Goal: Task Accomplishment & Management: Manage account settings

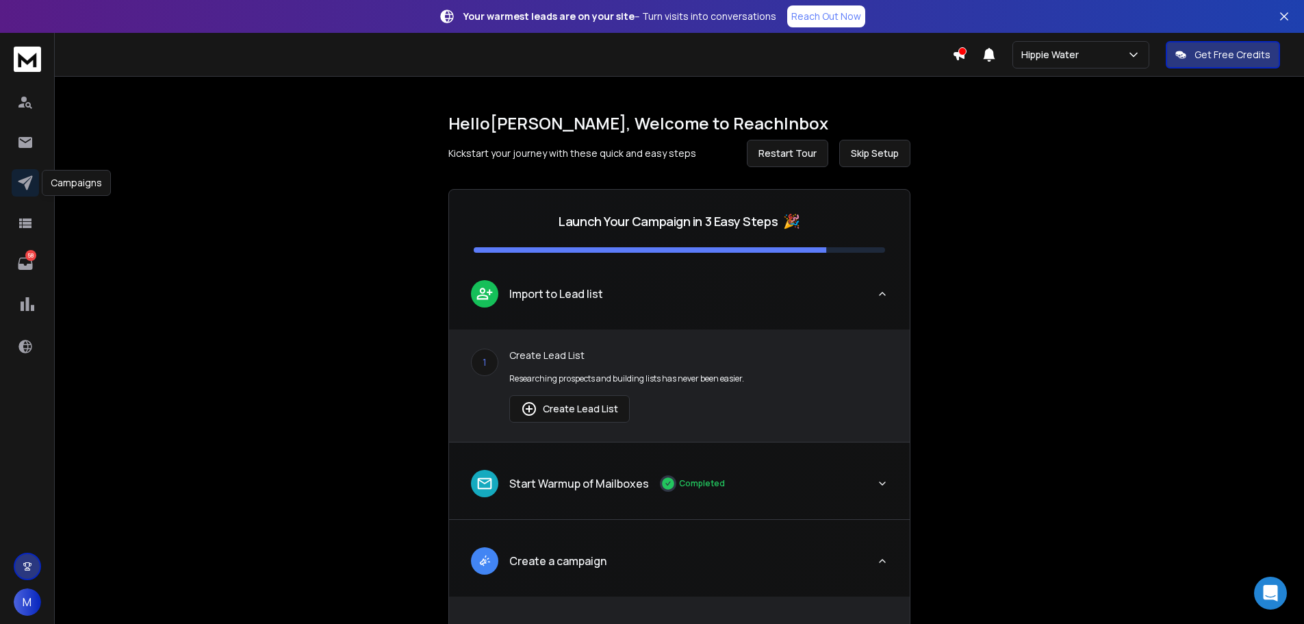
click at [25, 182] on icon at bounding box center [25, 183] width 16 height 16
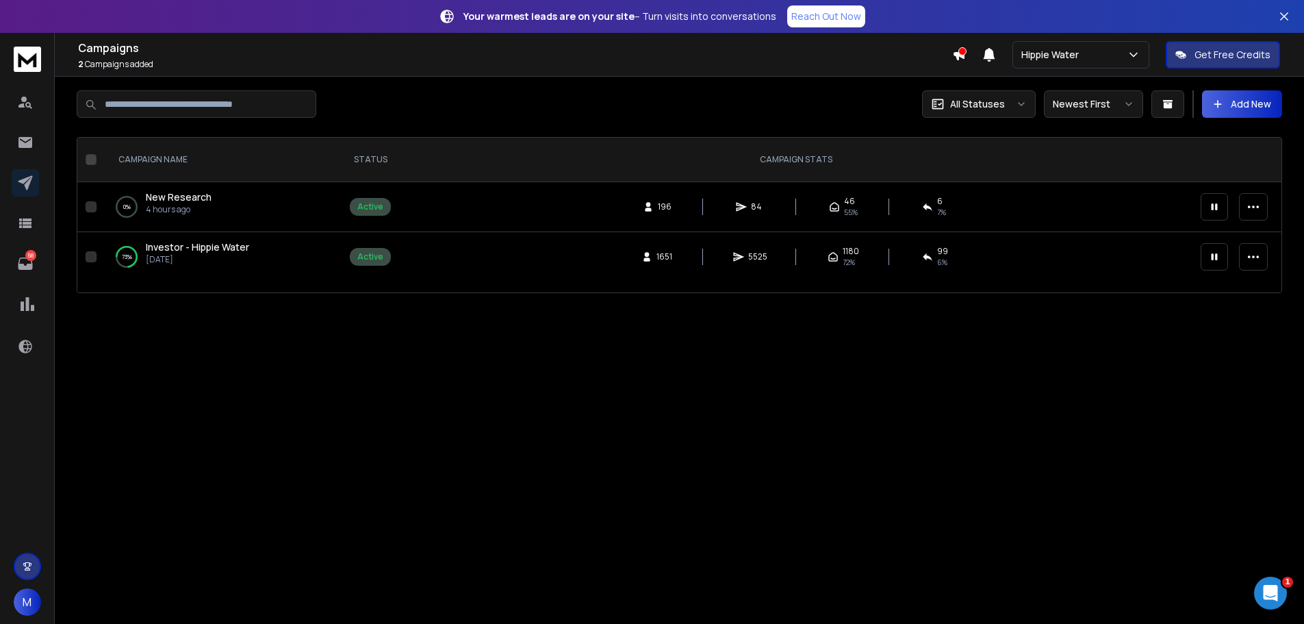
click at [423, 213] on div "196 84 46 55 % 6 7 %" at bounding box center [795, 207] width 777 height 22
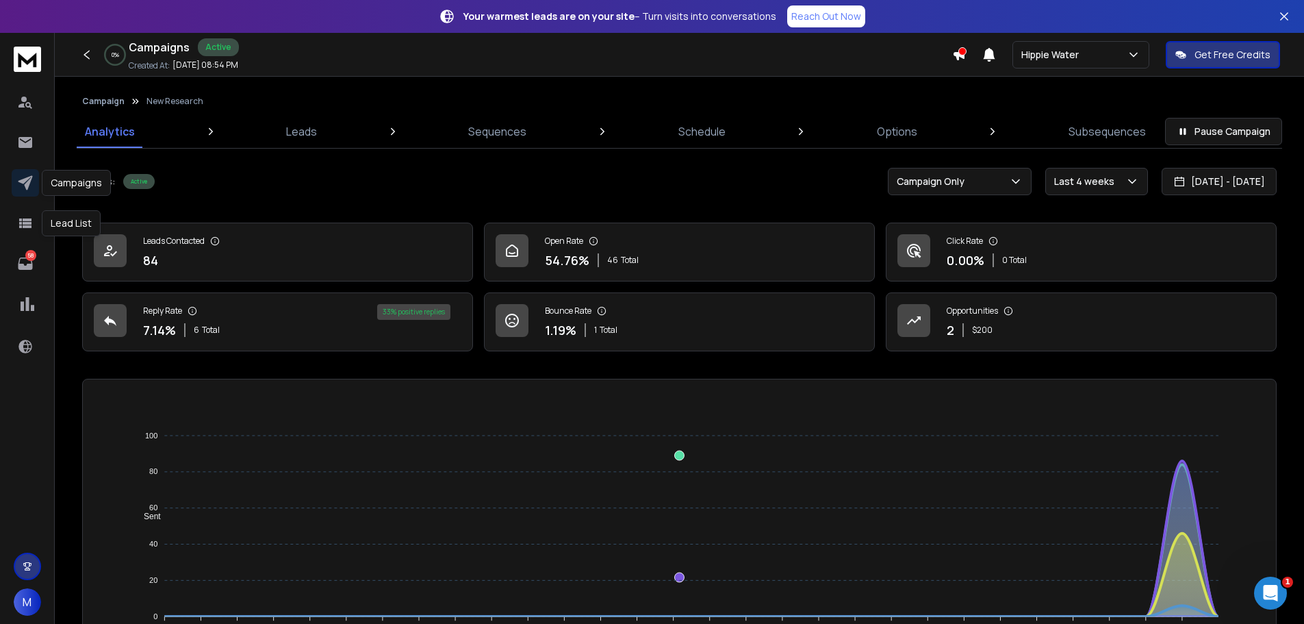
click at [25, 181] on icon at bounding box center [25, 182] width 14 height 14
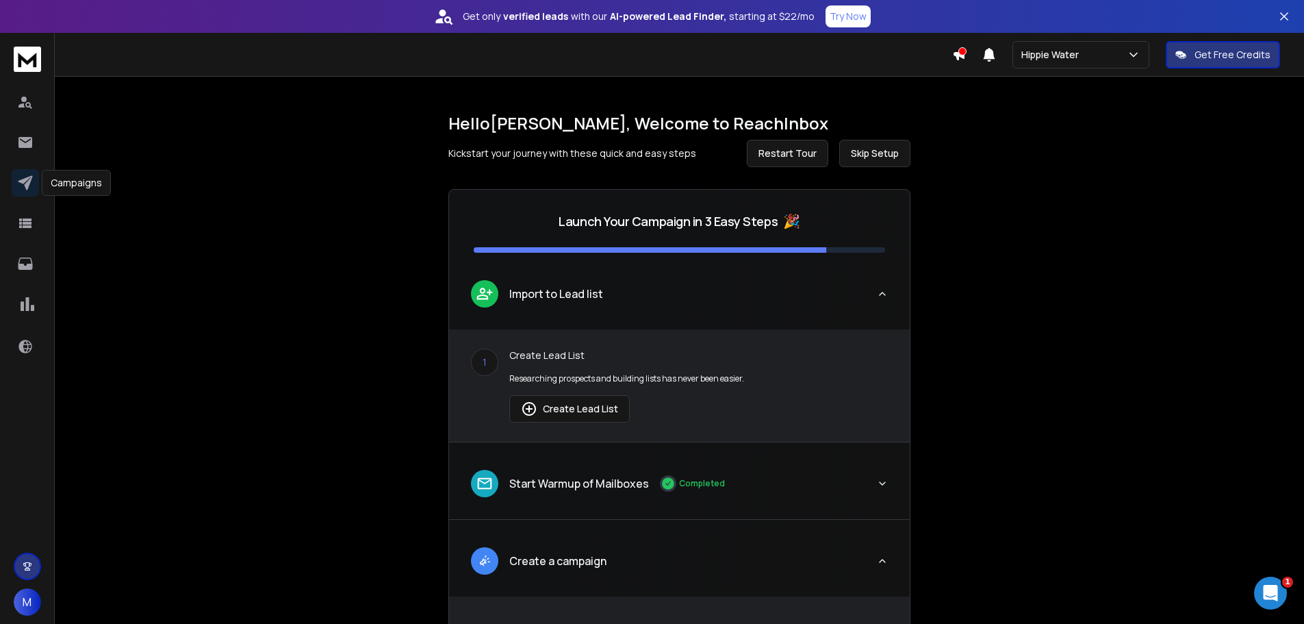
click at [30, 175] on icon at bounding box center [25, 183] width 16 height 16
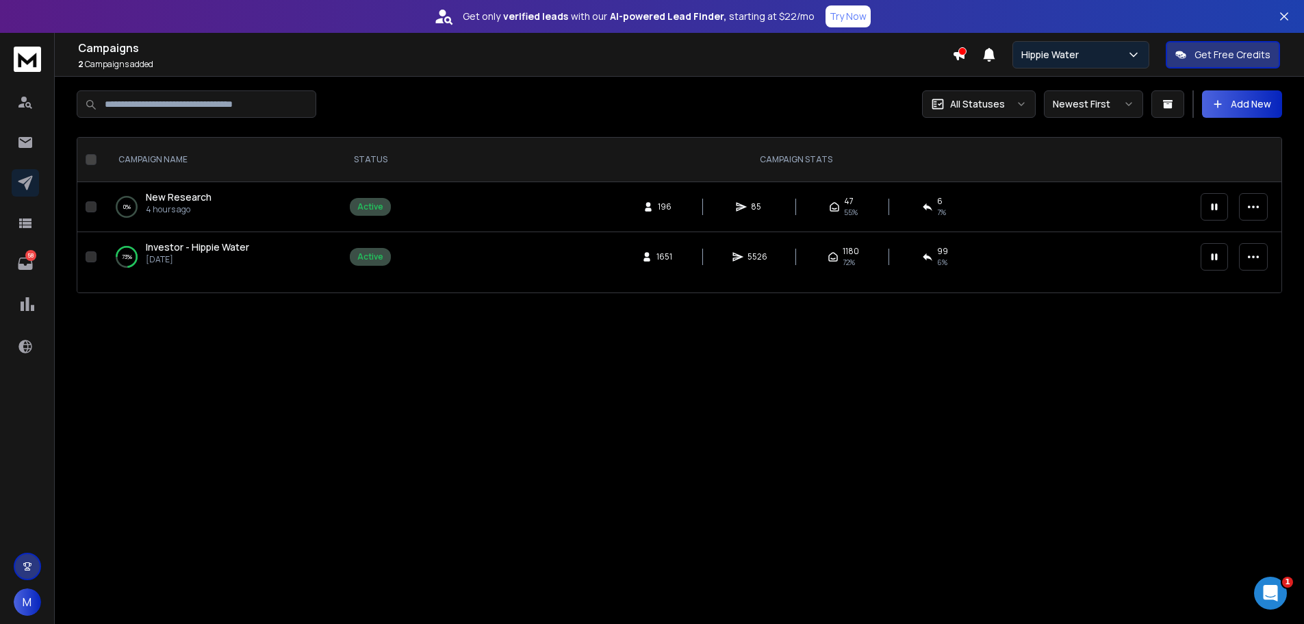
click at [1092, 52] on div "Hippie Water" at bounding box center [1081, 55] width 119 height 14
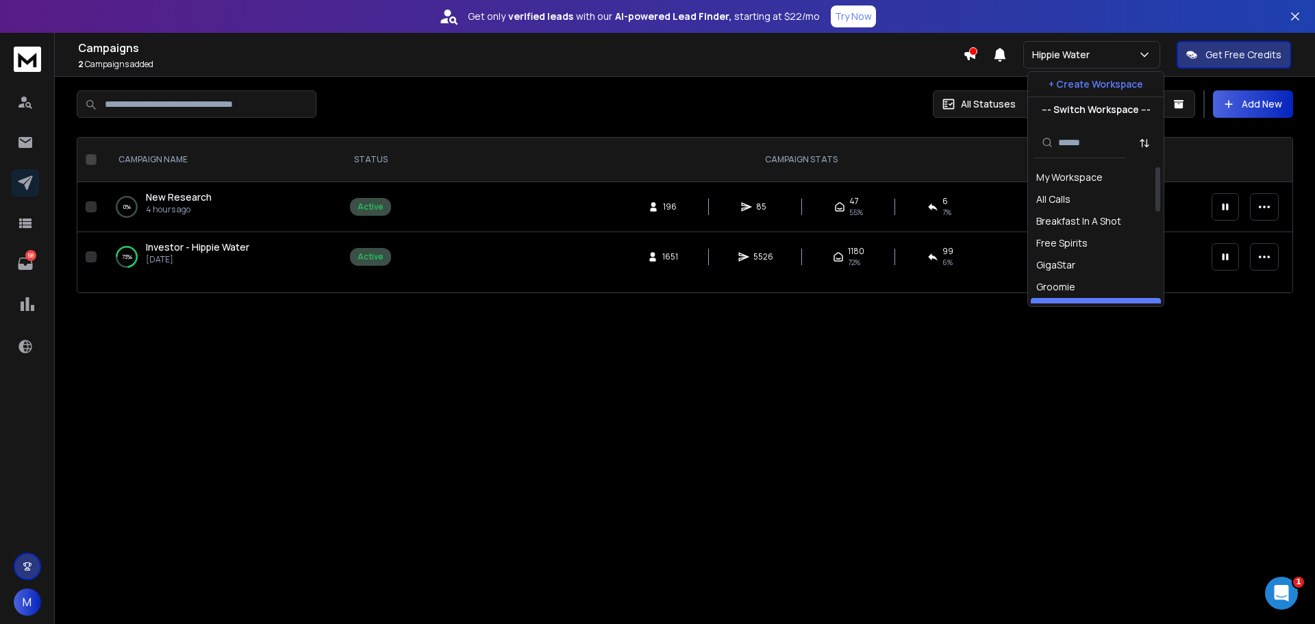
drag, startPoint x: 1158, startPoint y: 234, endPoint x: 1156, endPoint y: 173, distance: 61.7
click at [1156, 173] on div at bounding box center [1157, 189] width 5 height 45
click at [861, 144] on th "CAMPAIGN STATS" at bounding box center [796, 160] width 794 height 45
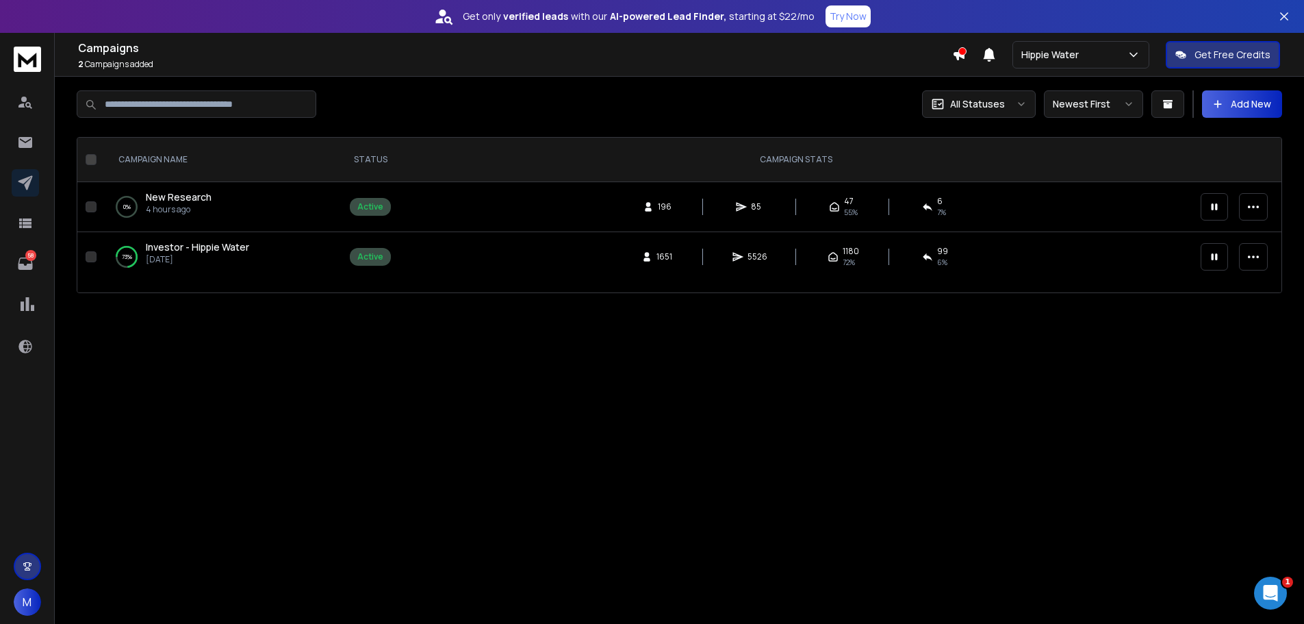
click at [933, 333] on div "Campaigns 2 Campaigns Added All Statuses Newest First Add New CAMPAIGN NAME STA…" at bounding box center [680, 402] width 1206 height 624
click at [23, 146] on icon at bounding box center [25, 142] width 14 height 11
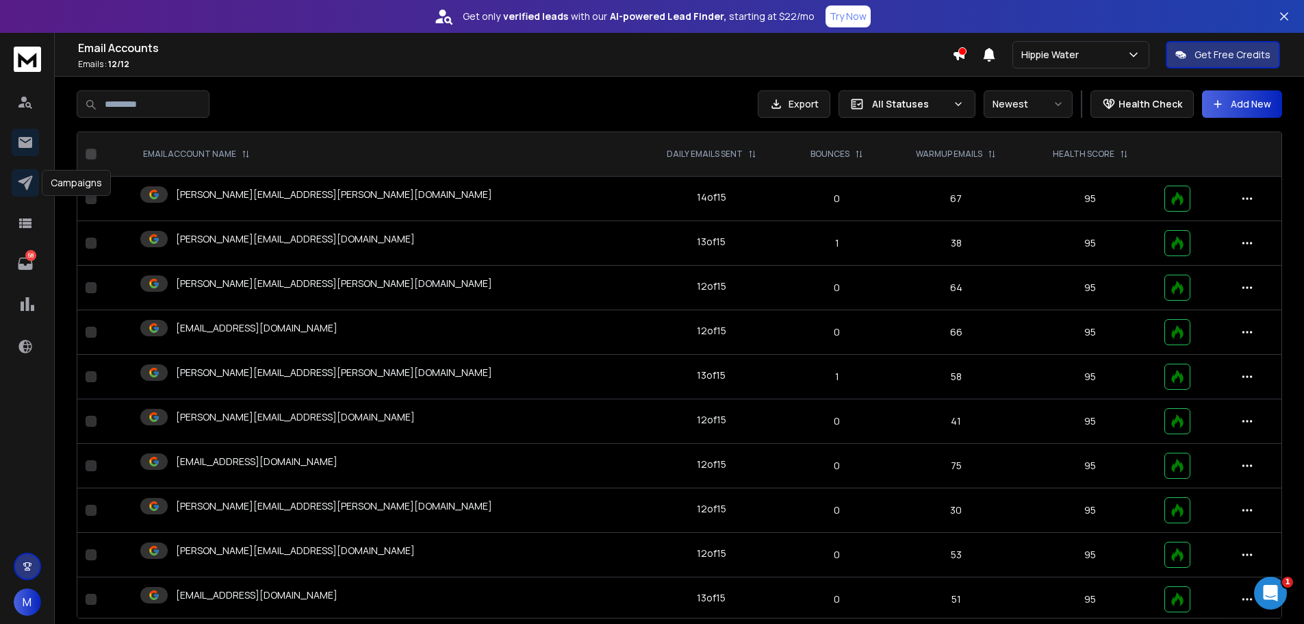
click at [27, 183] on icon at bounding box center [25, 182] width 14 height 14
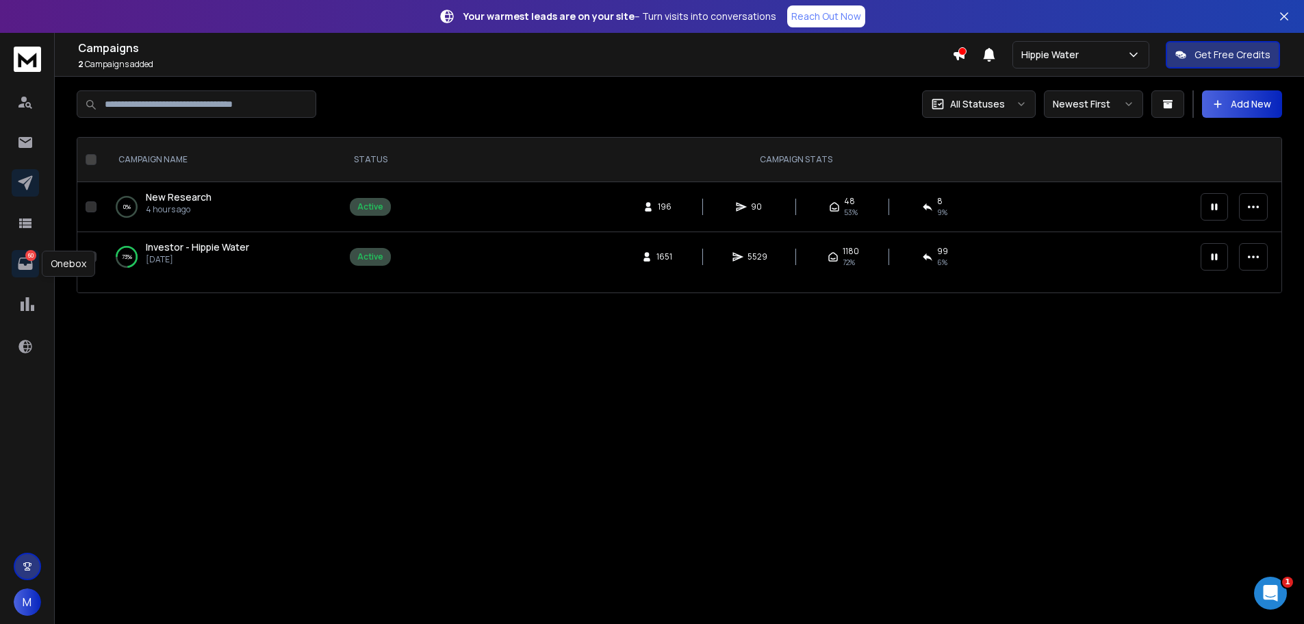
click at [21, 256] on icon at bounding box center [25, 263] width 16 height 16
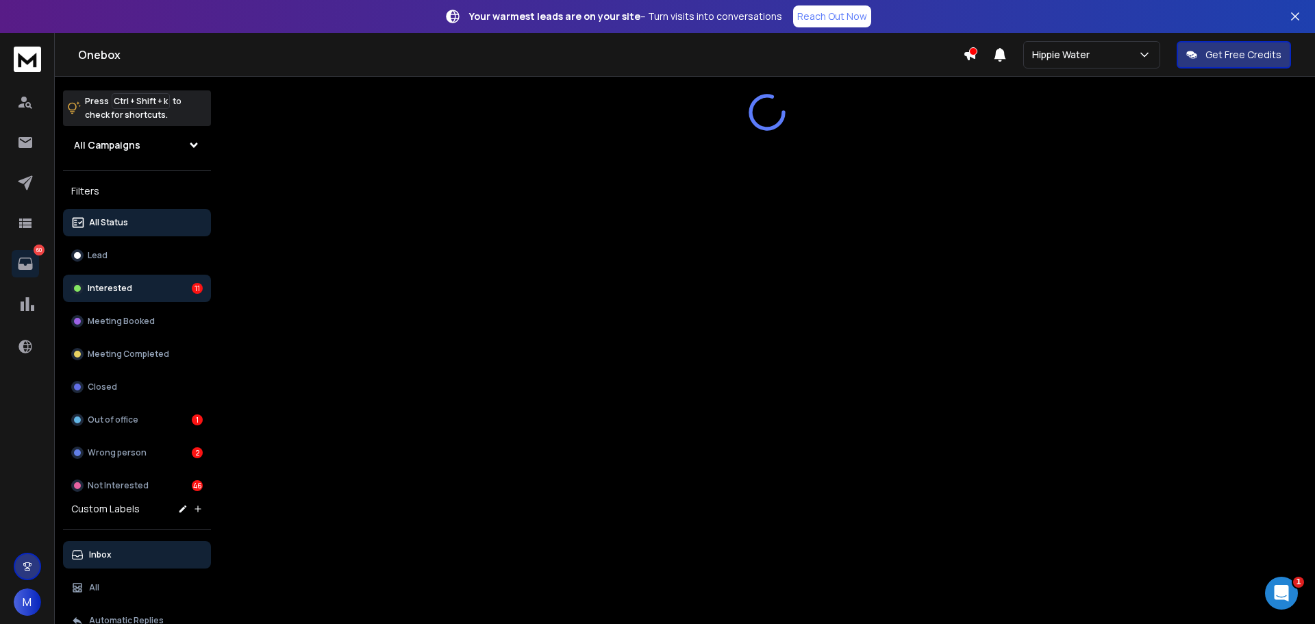
click at [134, 294] on button "Interested 11" at bounding box center [137, 288] width 148 height 27
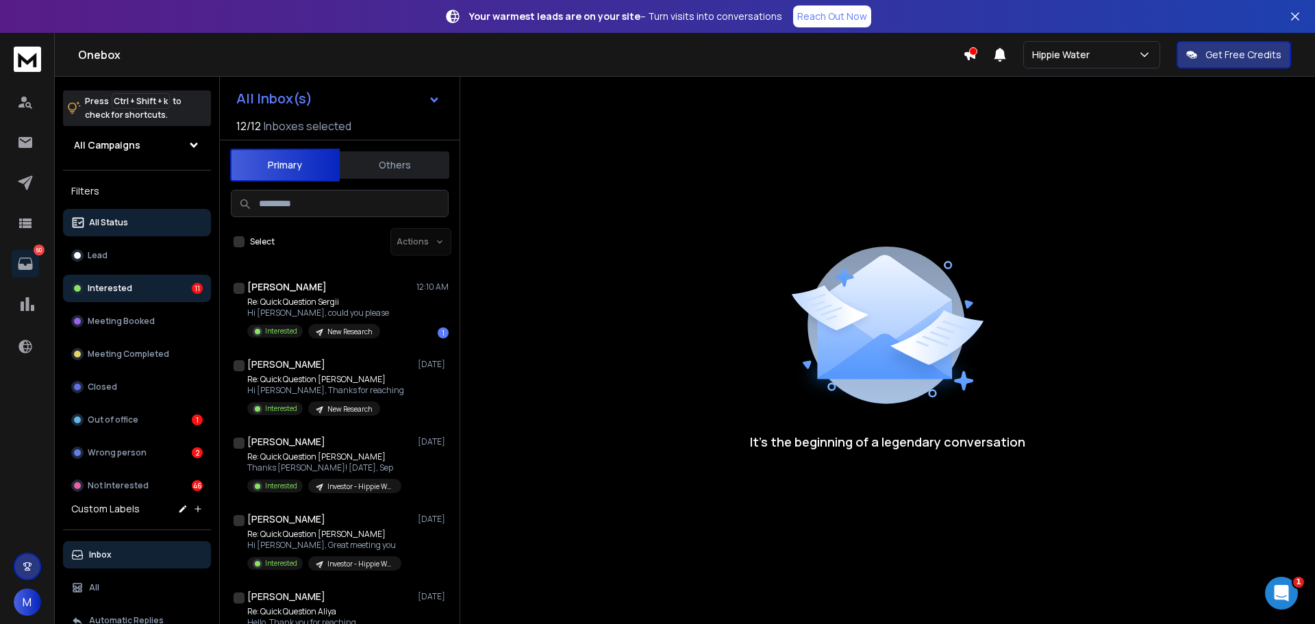
click at [111, 220] on p "All Status" at bounding box center [108, 222] width 39 height 11
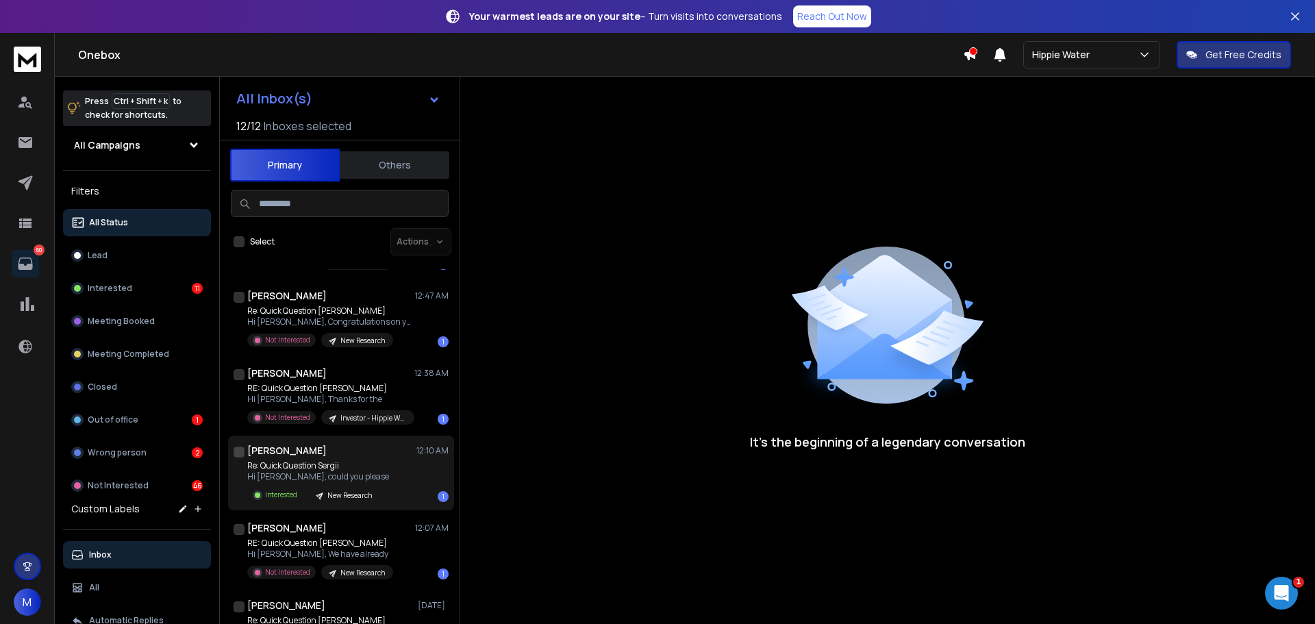
scroll to position [137, 0]
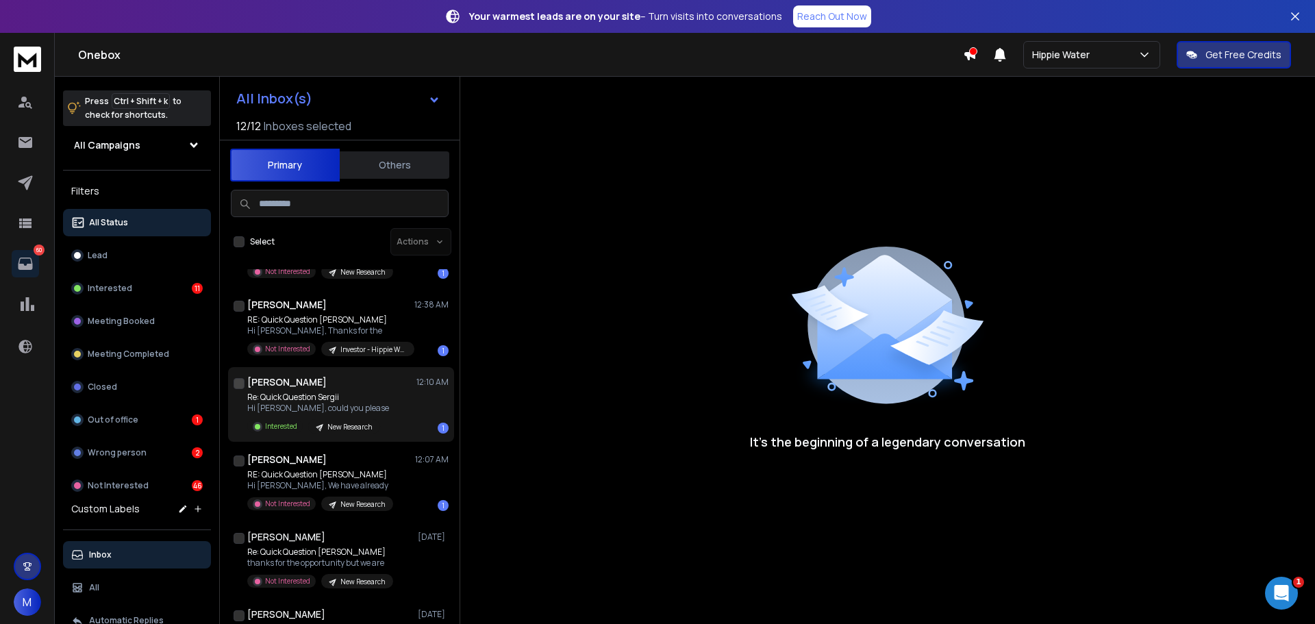
click at [378, 412] on p "Hi Alex, could you please" at bounding box center [318, 408] width 142 height 11
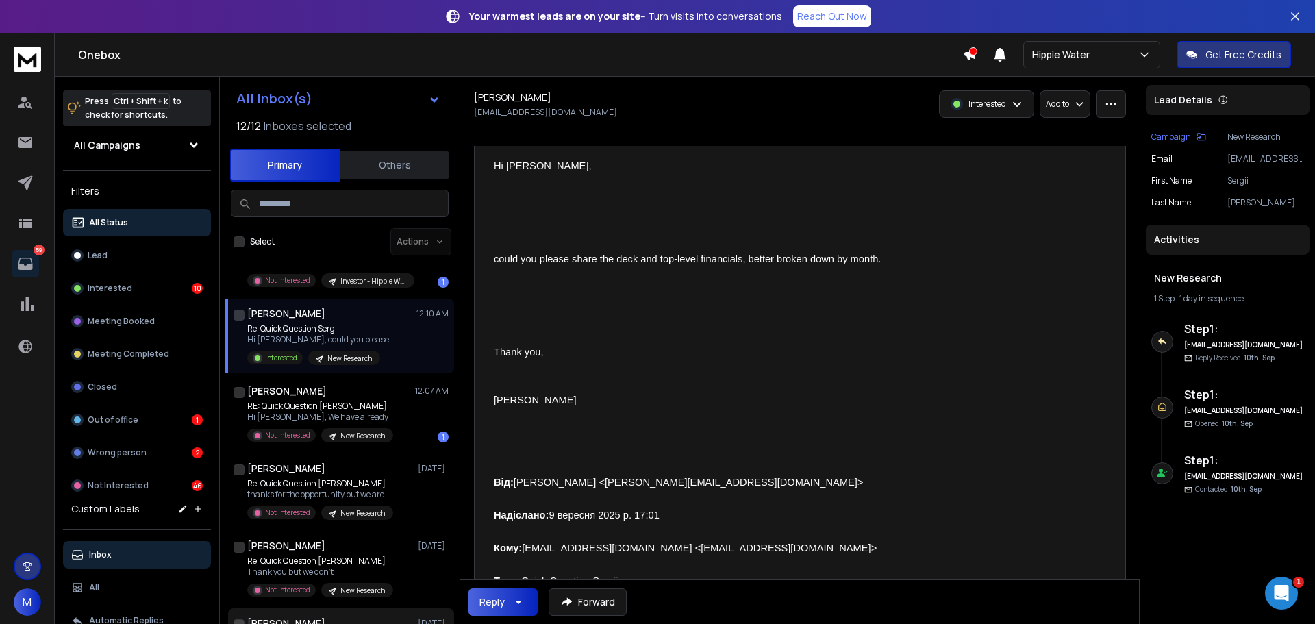
scroll to position [342, 0]
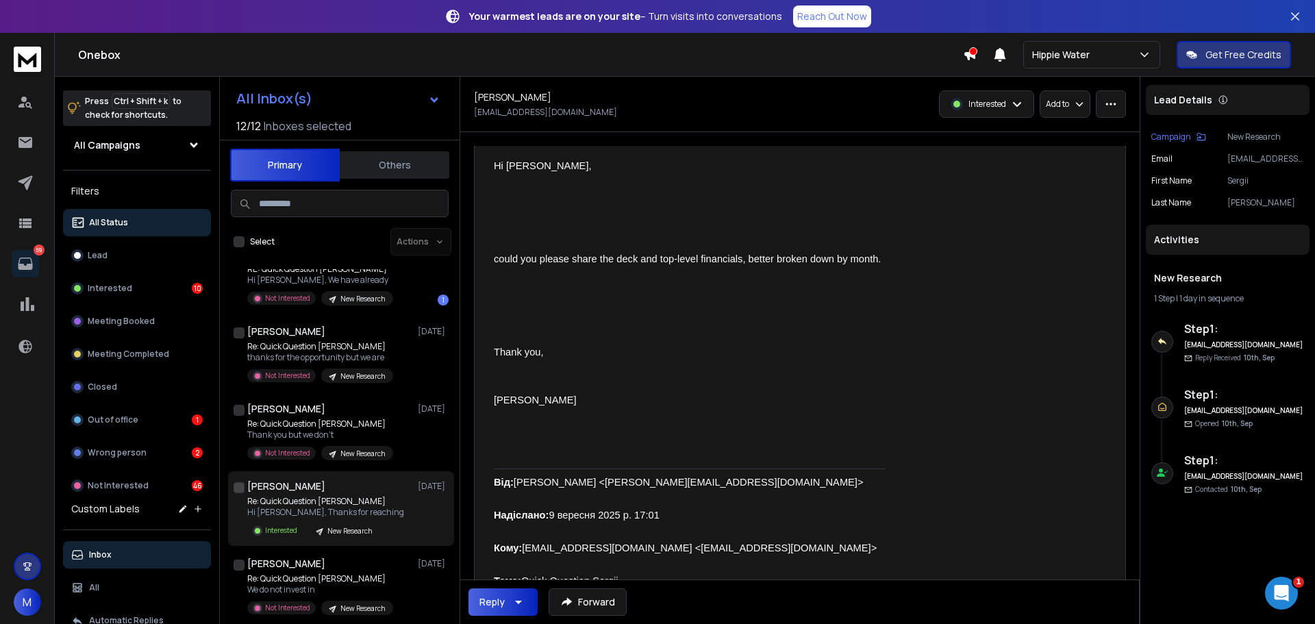
click at [401, 516] on div "Re: Quick Question Jonathan Hi Alex, Thanks for reaching Interested New Research" at bounding box center [347, 517] width 201 height 42
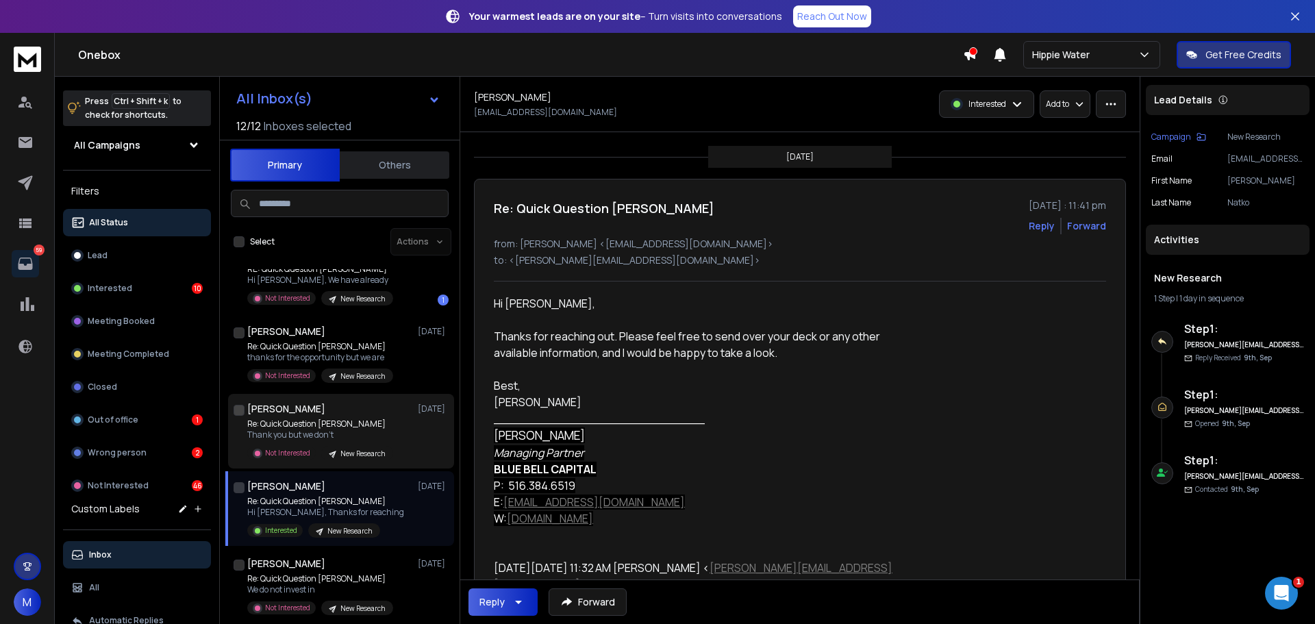
scroll to position [616, 0]
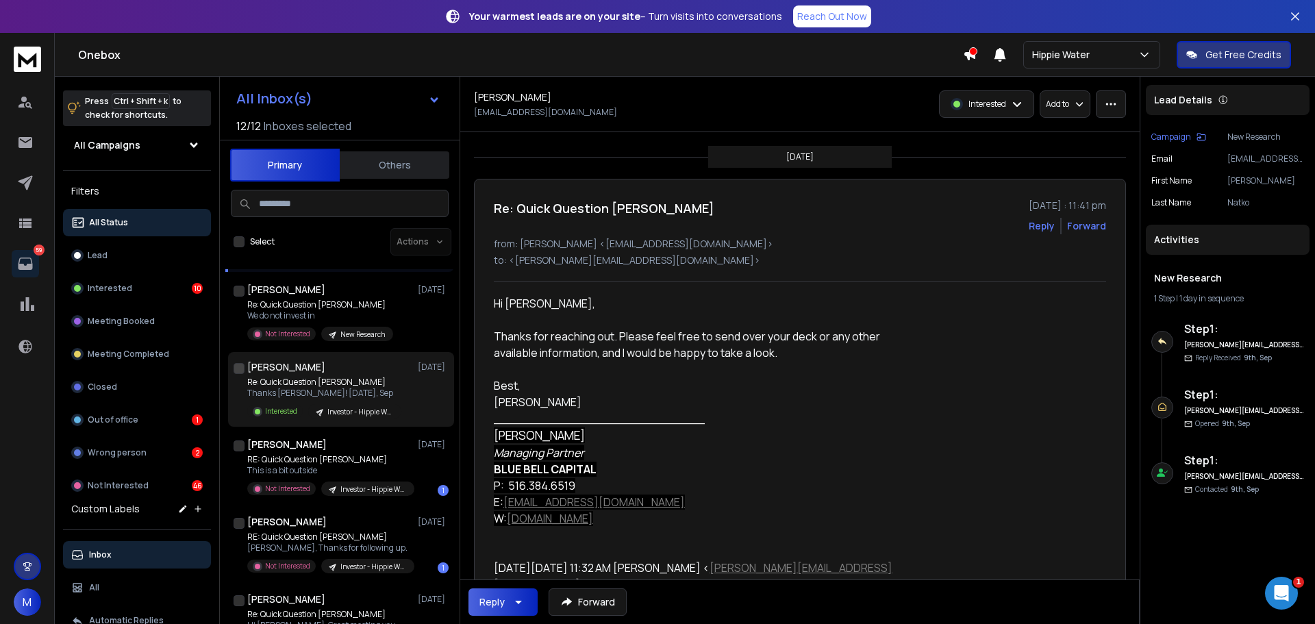
click at [387, 386] on p "Re: Quick Question Sean" at bounding box center [324, 382] width 154 height 11
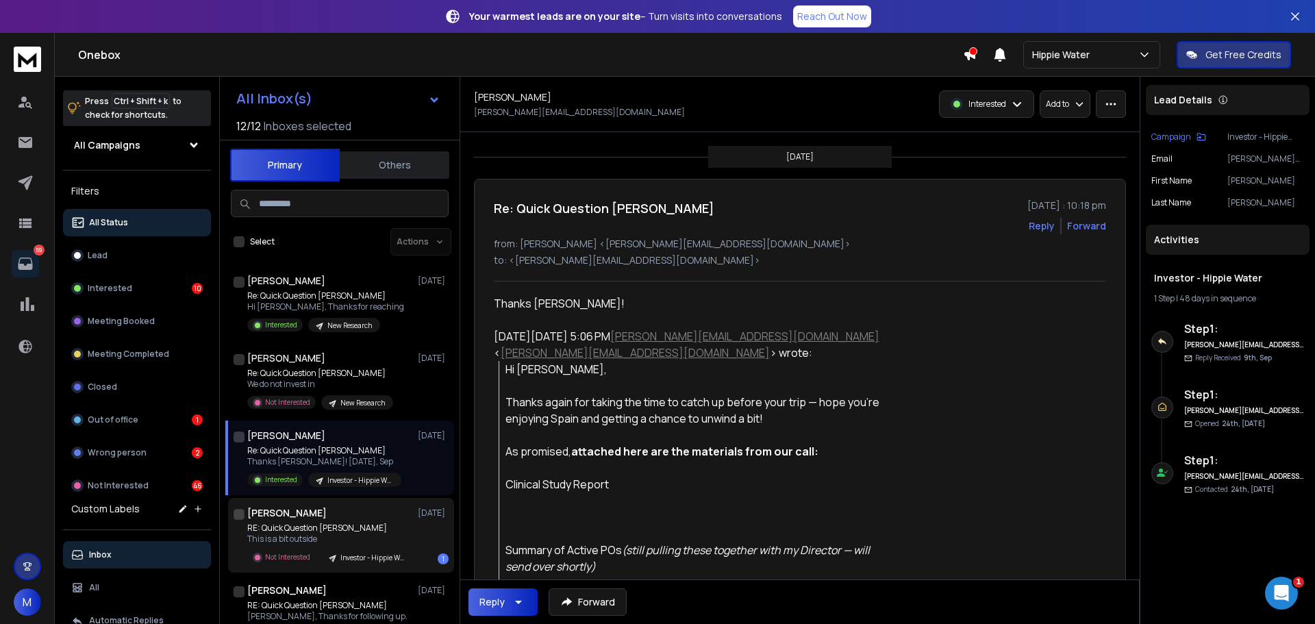
scroll to position [479, 0]
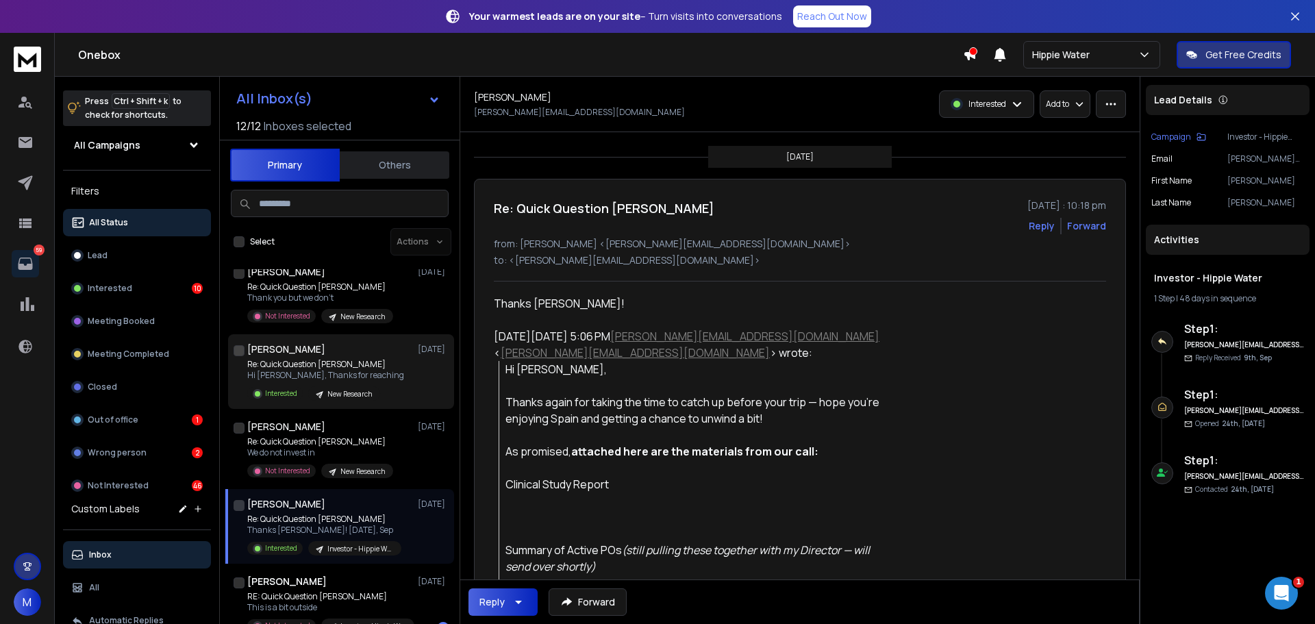
click at [384, 385] on div "Re: Quick Question Jonathan Hi Alex, Thanks for reaching Interested New Research" at bounding box center [347, 380] width 201 height 42
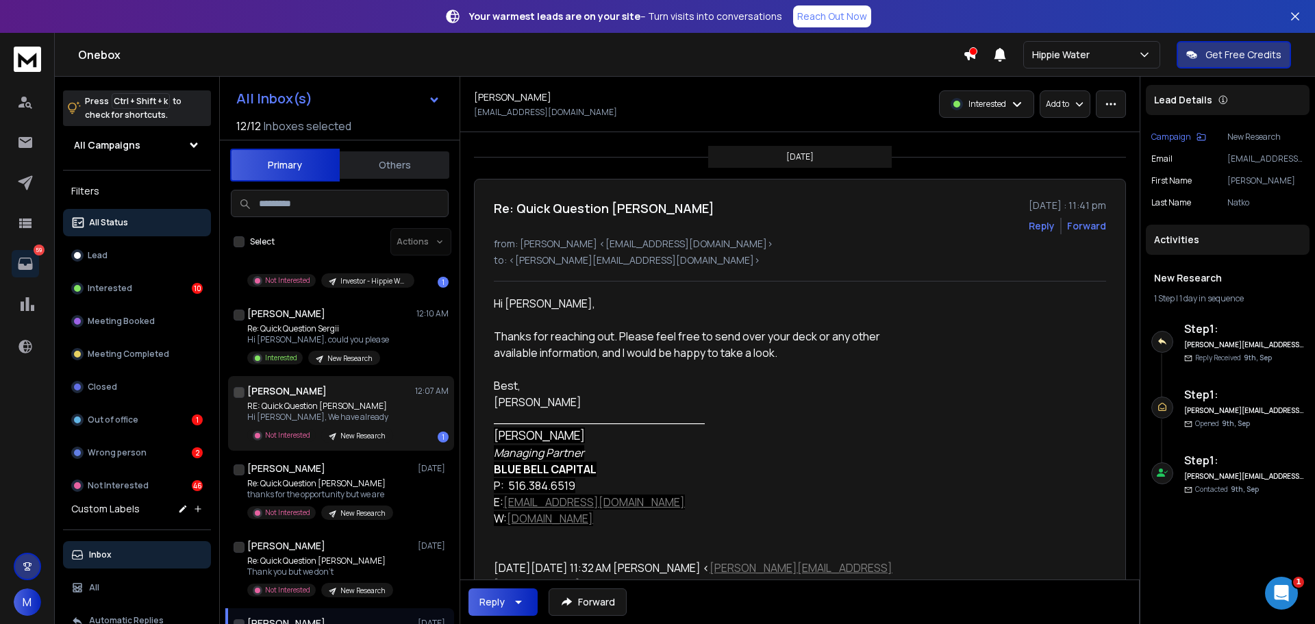
scroll to position [0, 0]
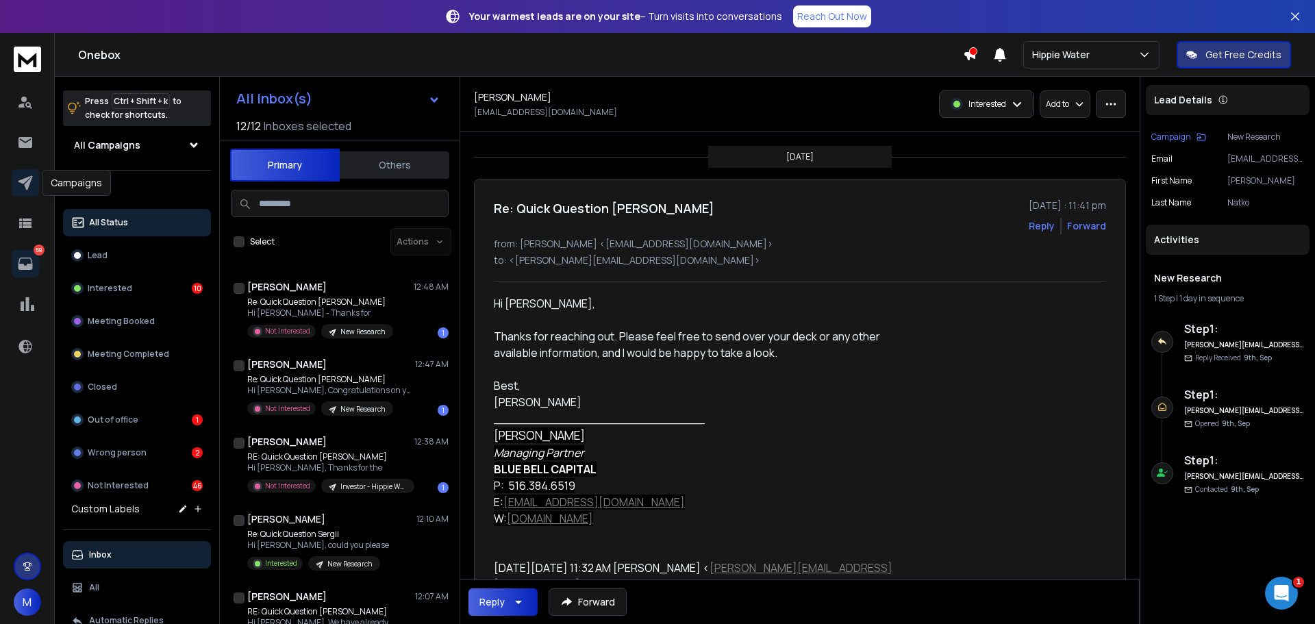
click at [19, 187] on icon at bounding box center [25, 183] width 16 height 16
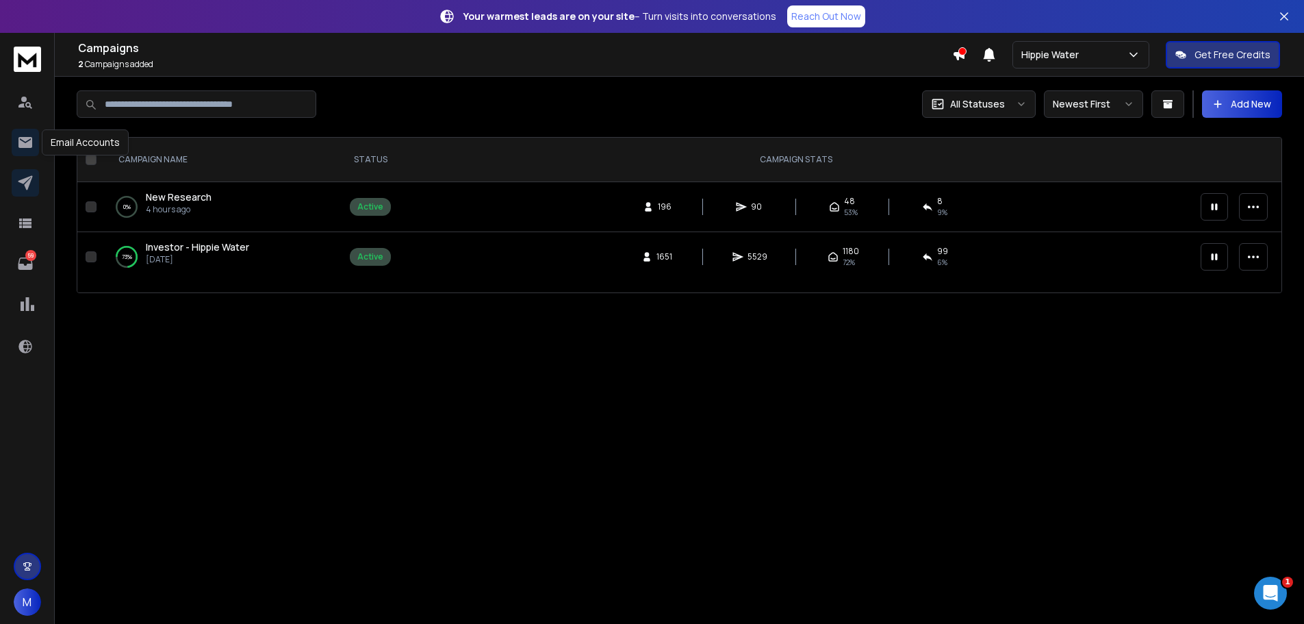
click at [17, 142] on link at bounding box center [25, 142] width 27 height 27
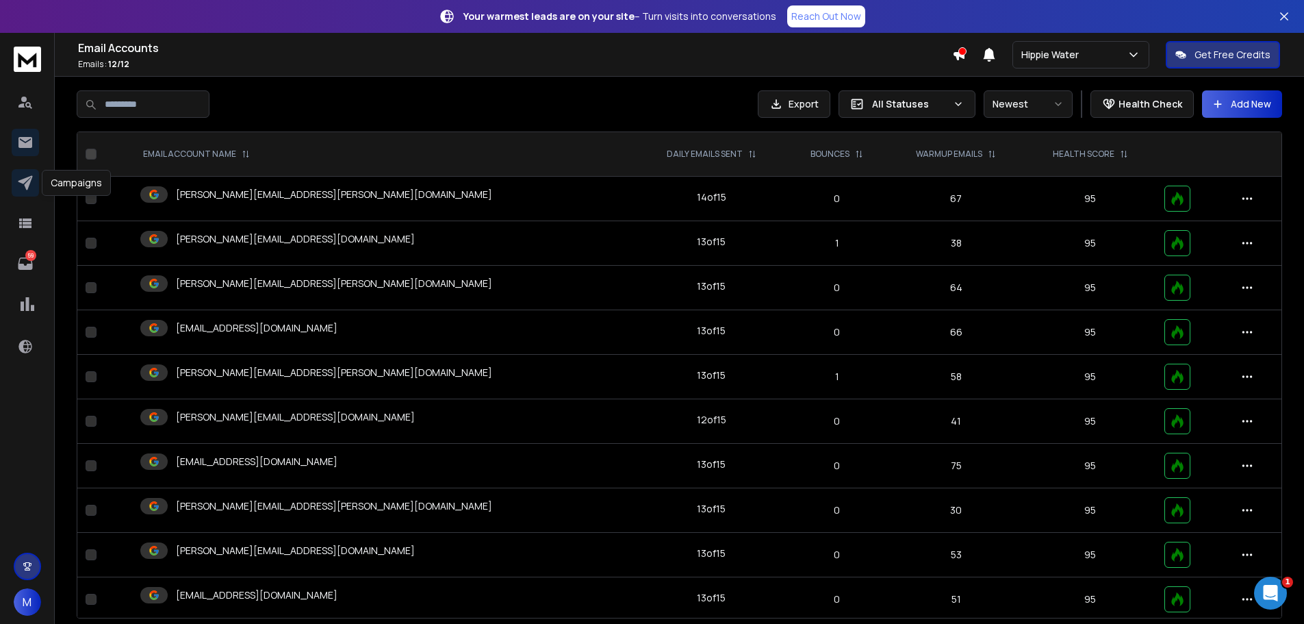
click at [27, 190] on icon at bounding box center [25, 183] width 16 height 16
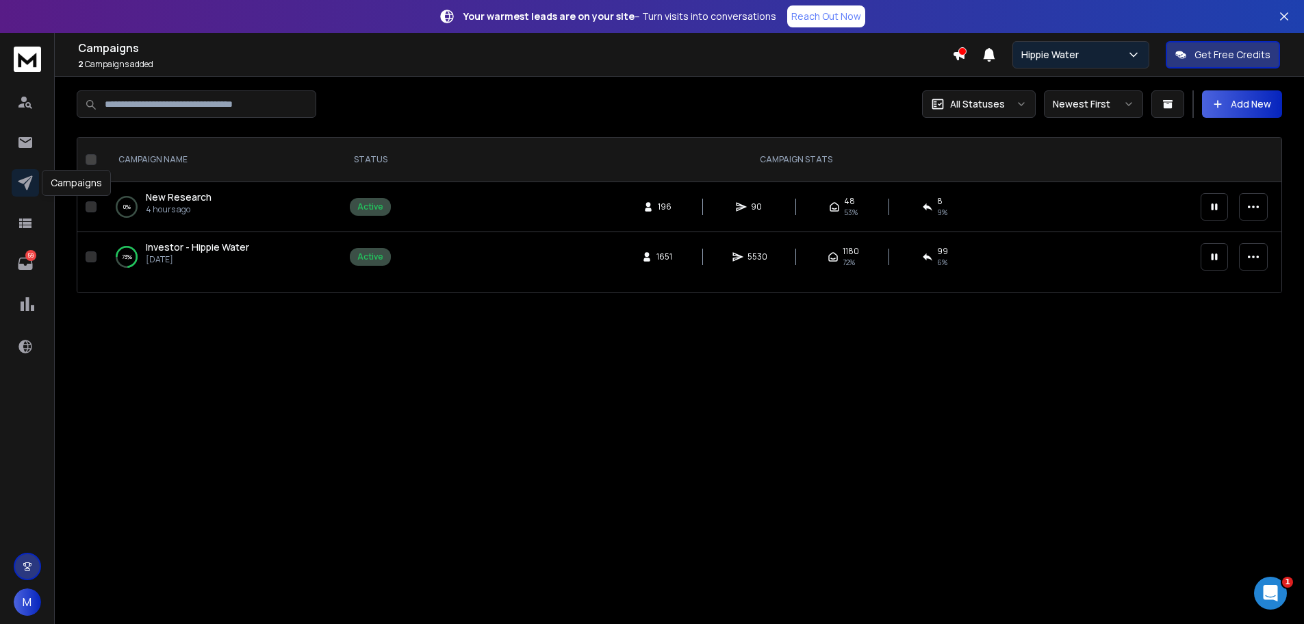
click at [1103, 51] on div "Hippie Water" at bounding box center [1081, 55] width 119 height 14
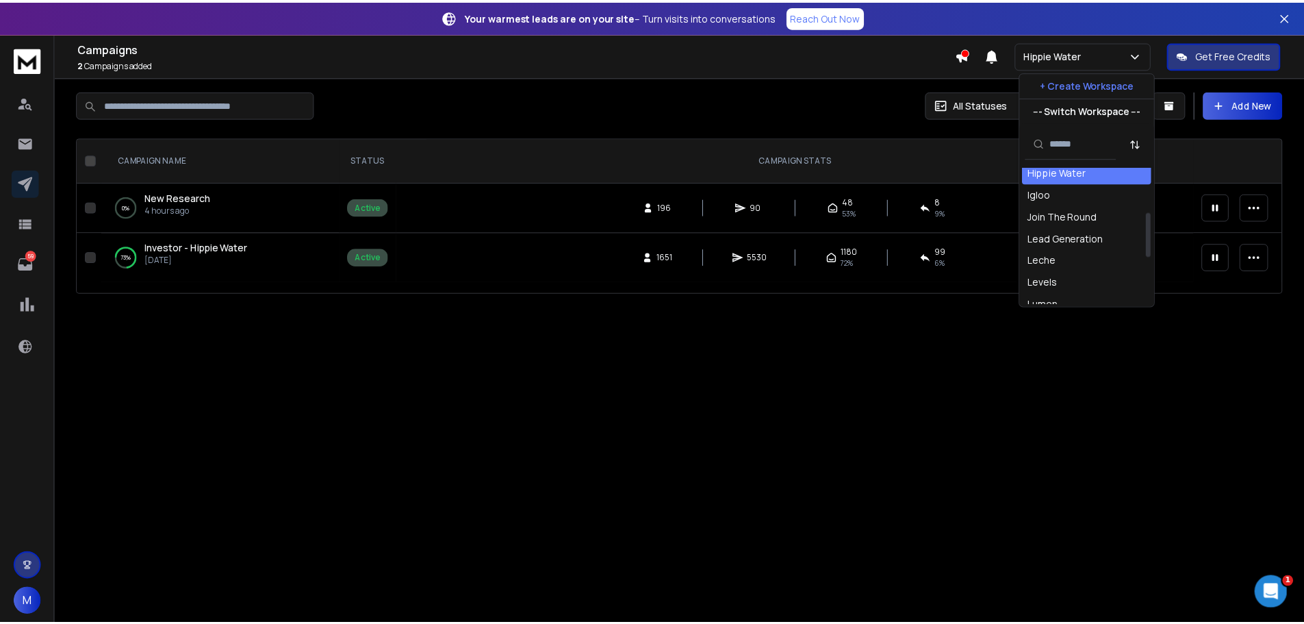
scroll to position [205, 0]
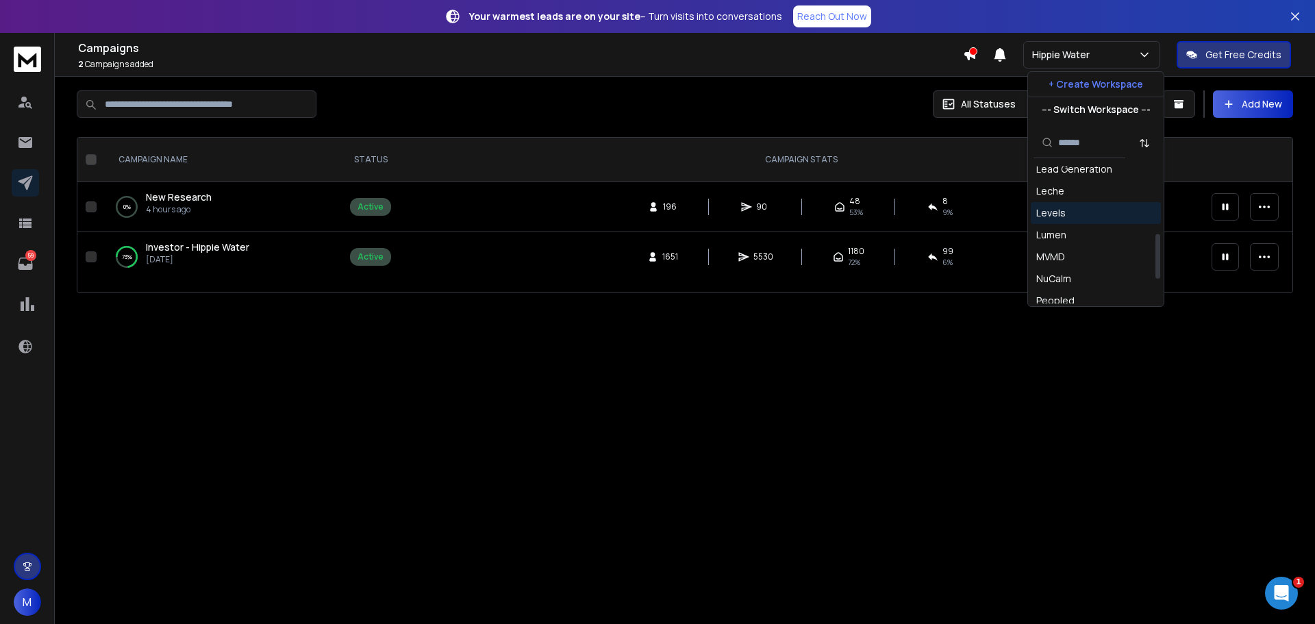
click at [1072, 207] on div "Levels" at bounding box center [1096, 213] width 130 height 22
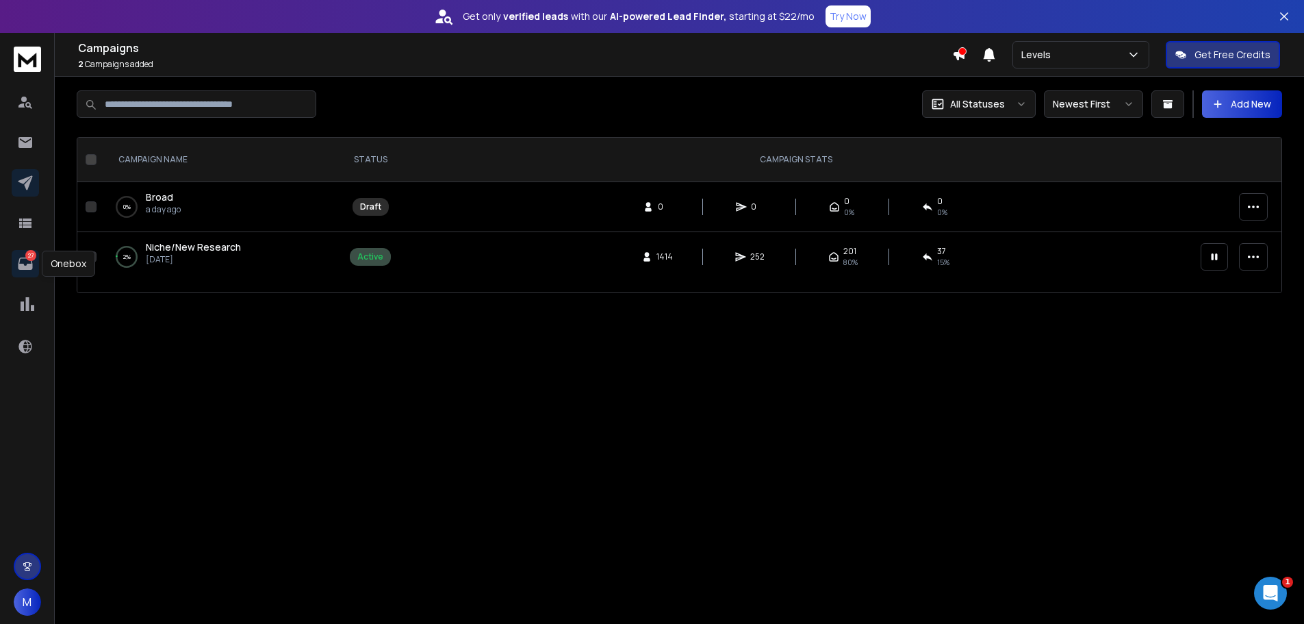
click at [21, 261] on icon at bounding box center [25, 263] width 16 height 16
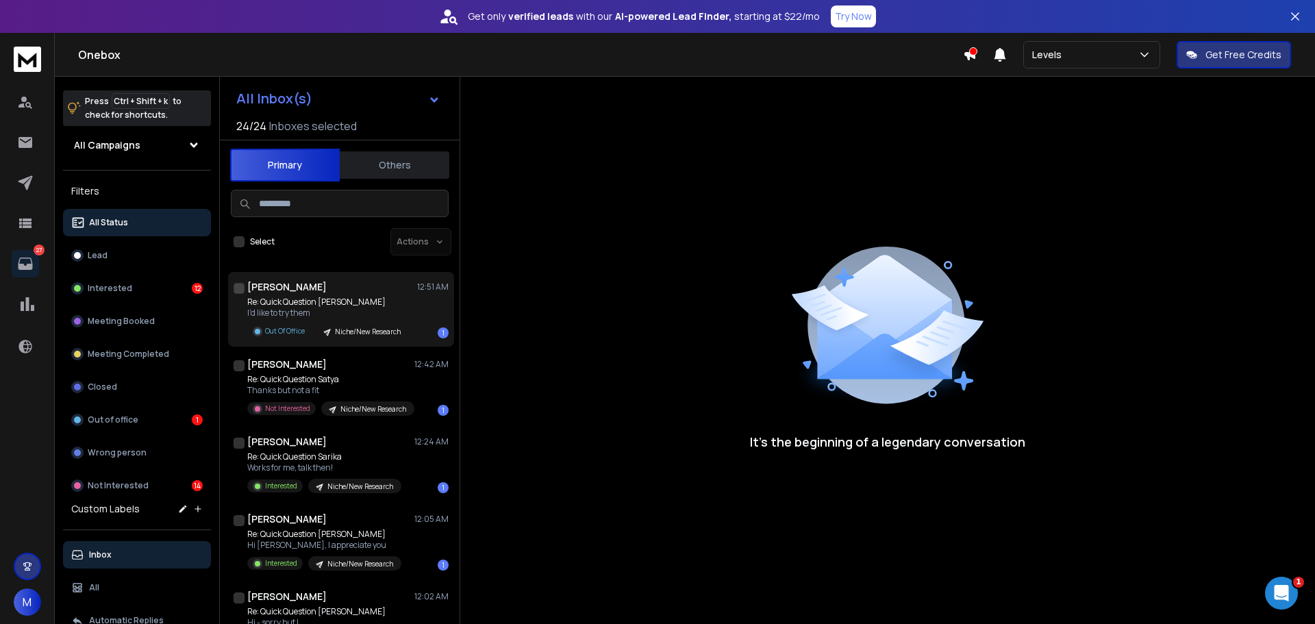
click at [376, 304] on p "Re: Quick Question [PERSON_NAME]" at bounding box center [328, 302] width 162 height 11
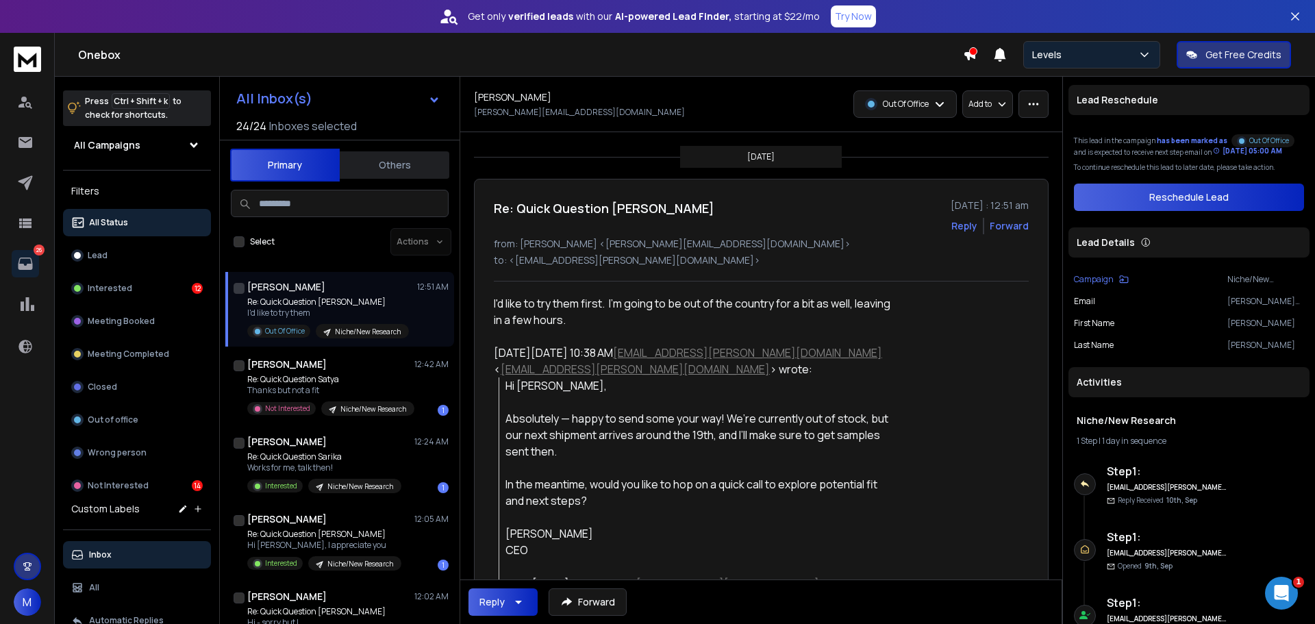
click at [1087, 53] on div "Levels" at bounding box center [1091, 55] width 119 height 14
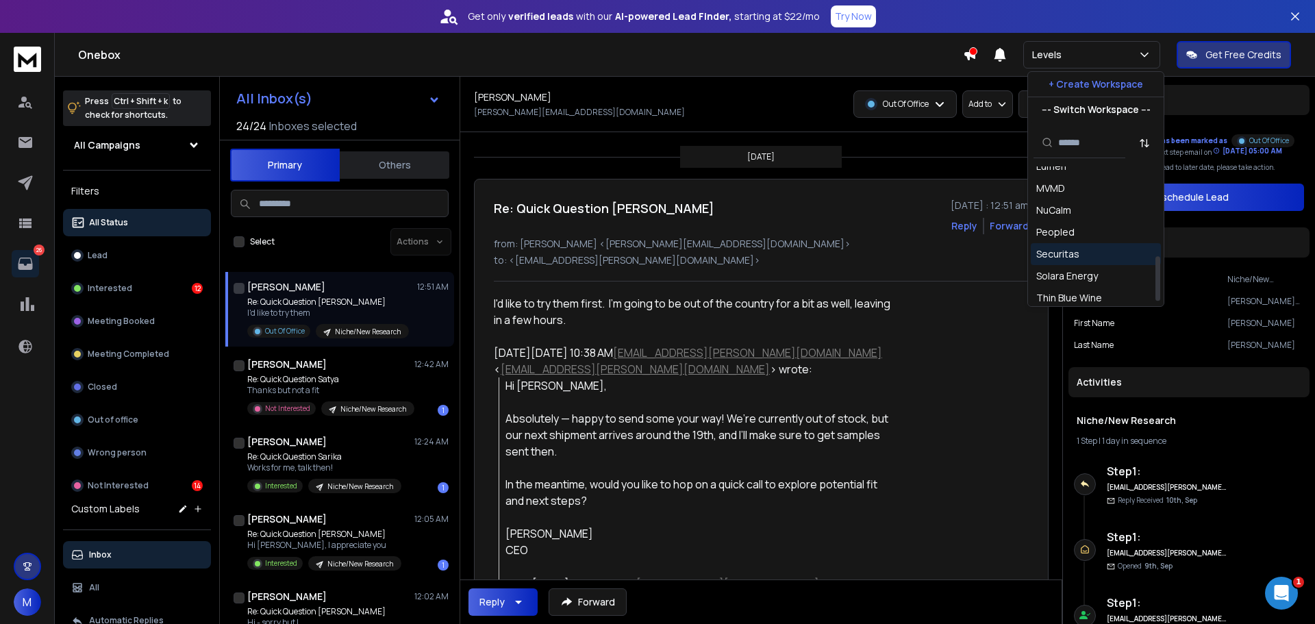
scroll to position [279, 0]
drag, startPoint x: 1090, startPoint y: 270, endPoint x: 1085, endPoint y: 251, distance: 19.9
click at [1085, 251] on div "Securitas" at bounding box center [1096, 249] width 130 height 22
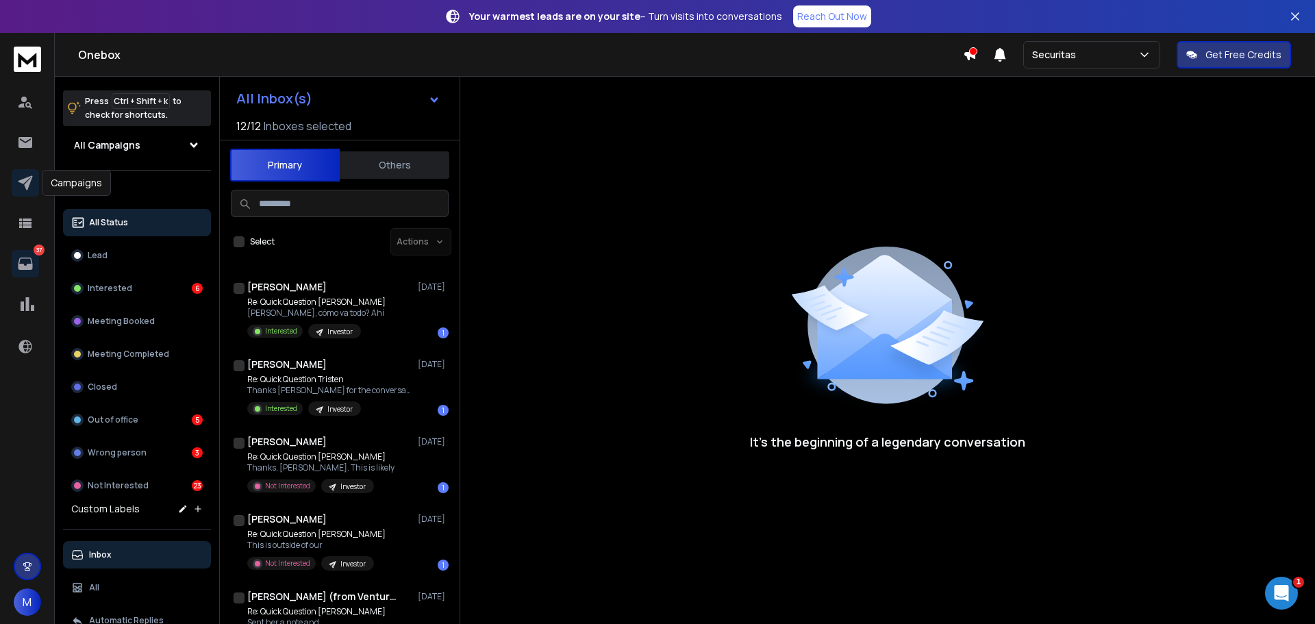
click at [16, 179] on link at bounding box center [25, 182] width 27 height 27
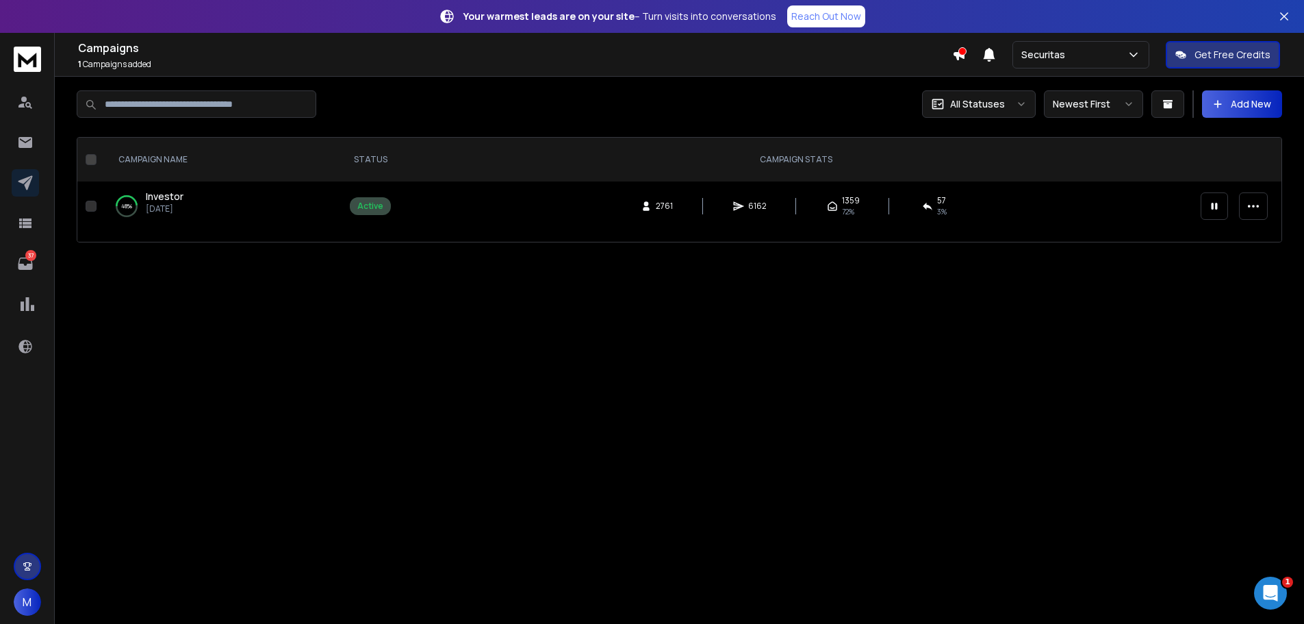
click at [461, 212] on div "2761 6162 1359 72 % 57 3 %" at bounding box center [795, 206] width 777 height 22
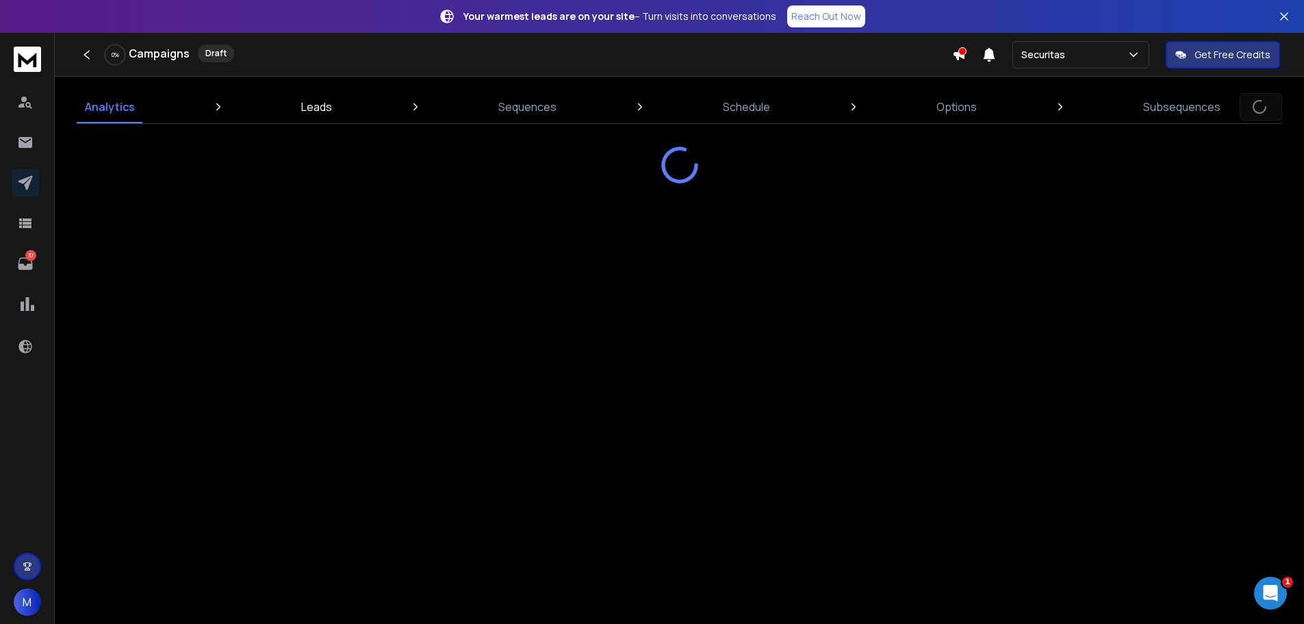
click at [307, 111] on p "Leads" at bounding box center [316, 107] width 31 height 16
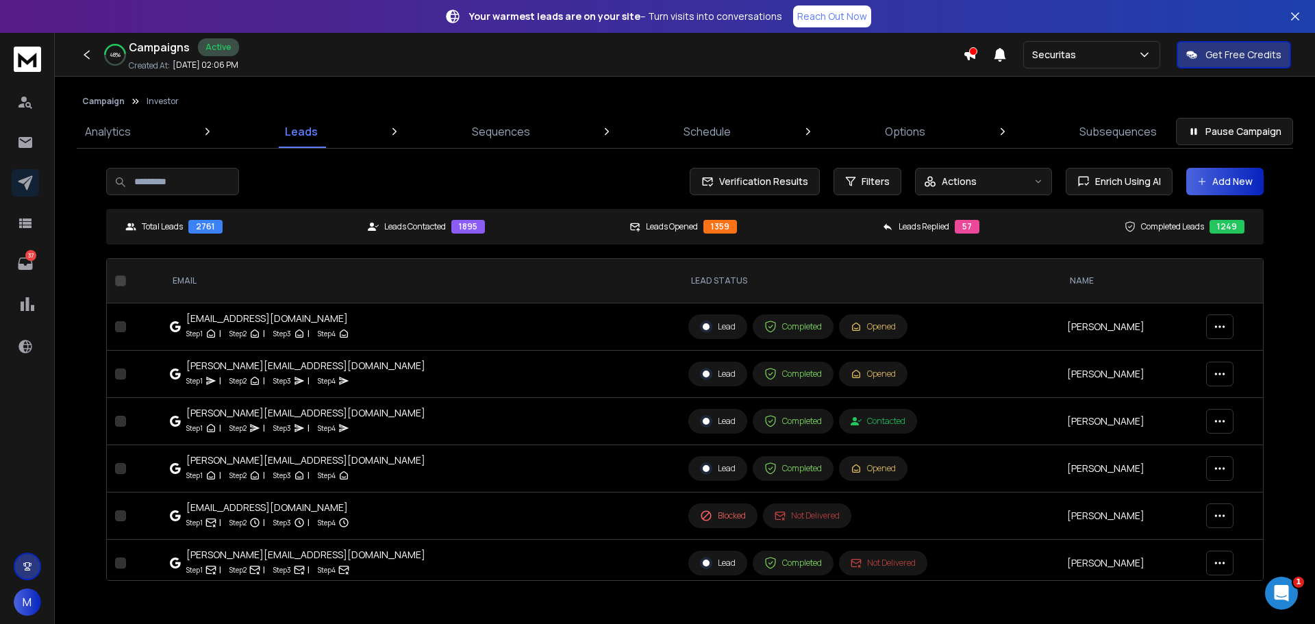
click at [180, 157] on div "Campaign Investor Analytics Leads Sequences Schedule Options Subsequences Pause…" at bounding box center [685, 331] width 1216 height 482
click at [182, 178] on input at bounding box center [172, 181] width 133 height 27
paste input "*********"
type input "*********"
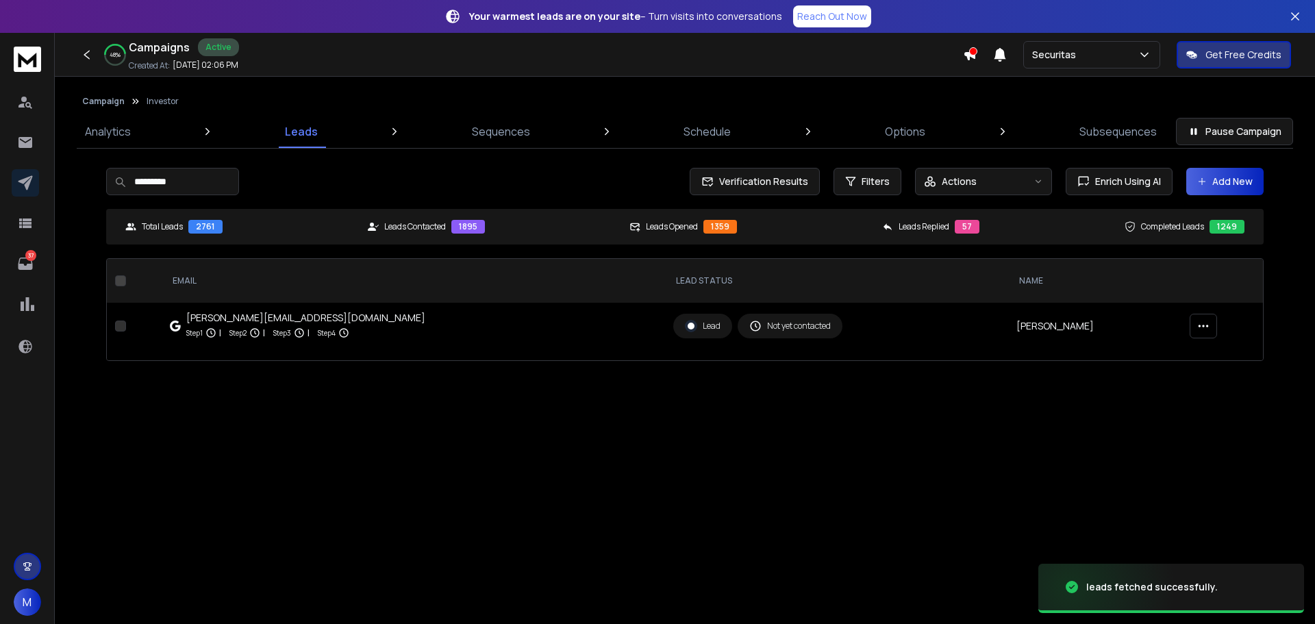
click at [418, 392] on div "Your warmest leads are on your site – Turn visits into conversations Reach Out …" at bounding box center [657, 312] width 1315 height 624
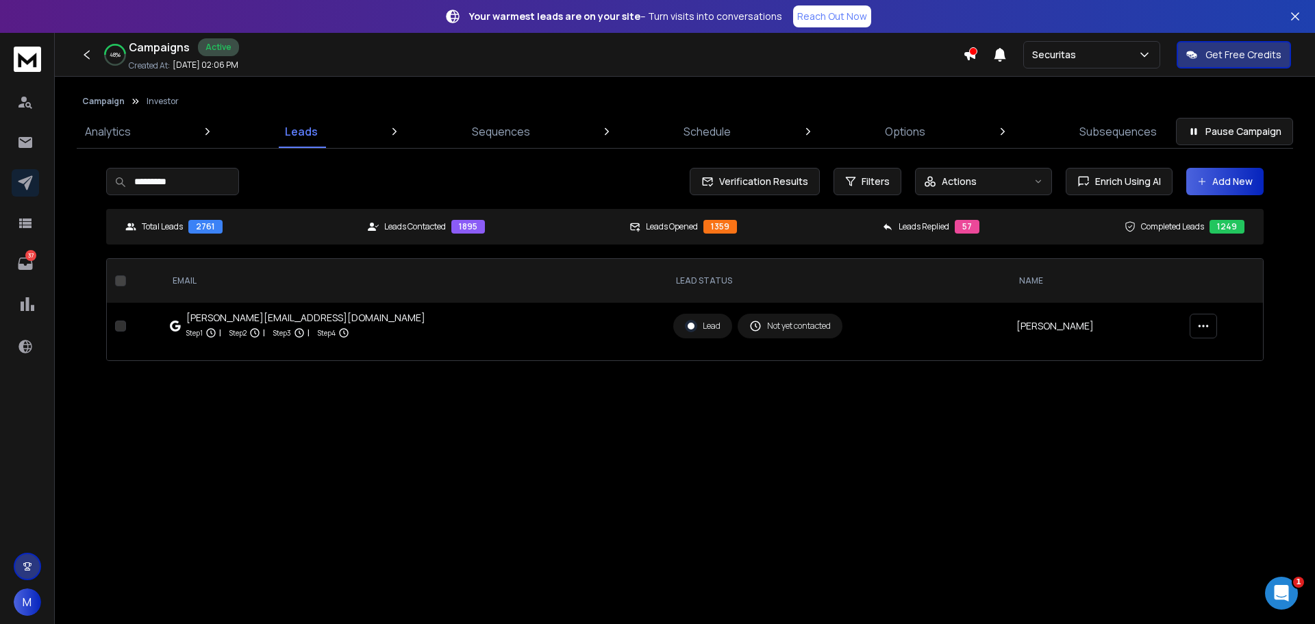
click at [307, 136] on p "Leads" at bounding box center [301, 131] width 33 height 16
click at [23, 187] on icon at bounding box center [25, 183] width 16 height 16
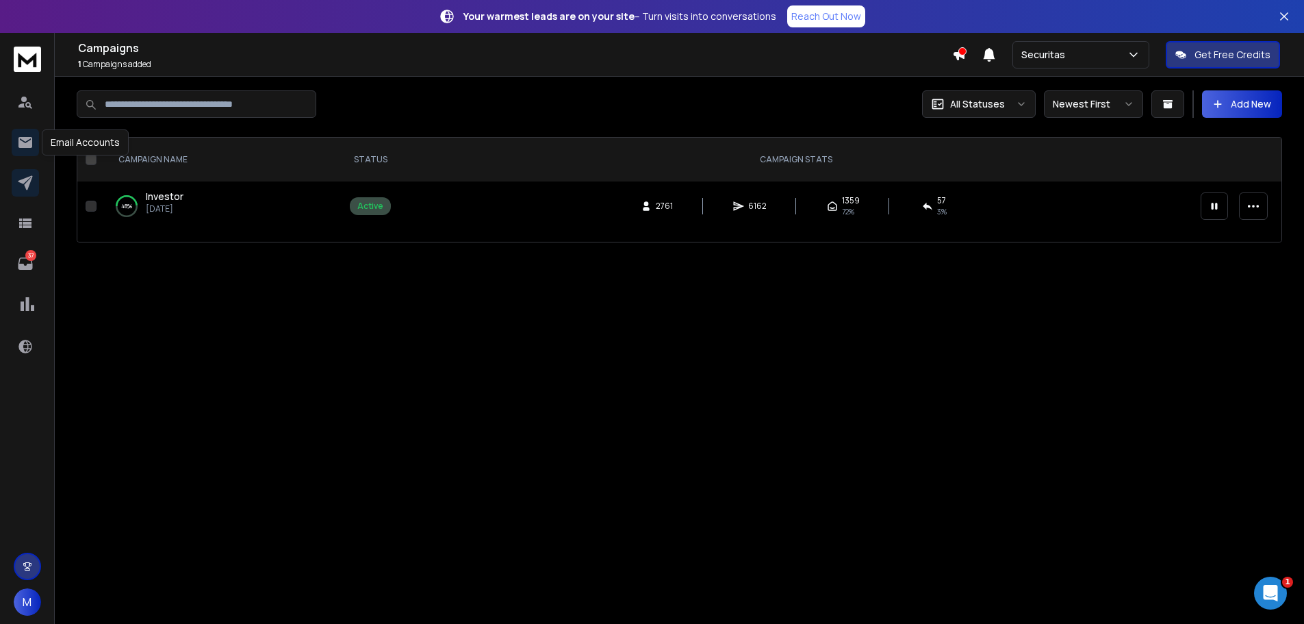
click at [20, 136] on icon at bounding box center [25, 142] width 16 height 16
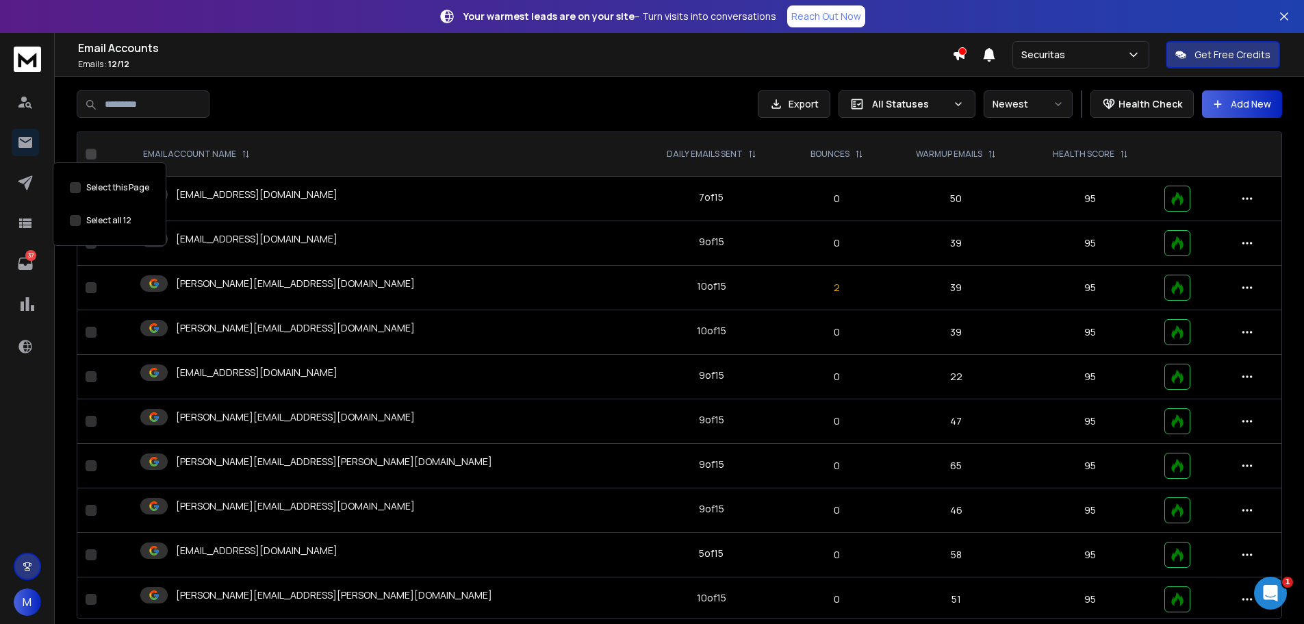
click at [93, 151] on button "Select this Page" at bounding box center [91, 154] width 11 height 11
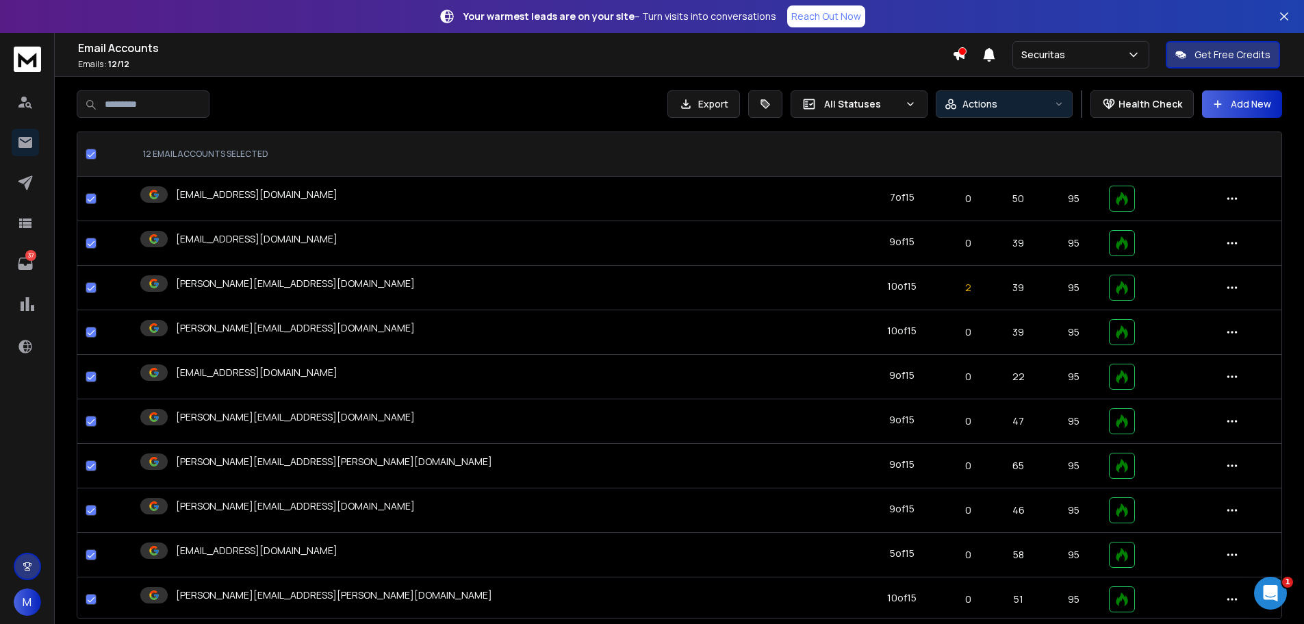
click at [981, 106] on p "Actions" at bounding box center [980, 104] width 35 height 14
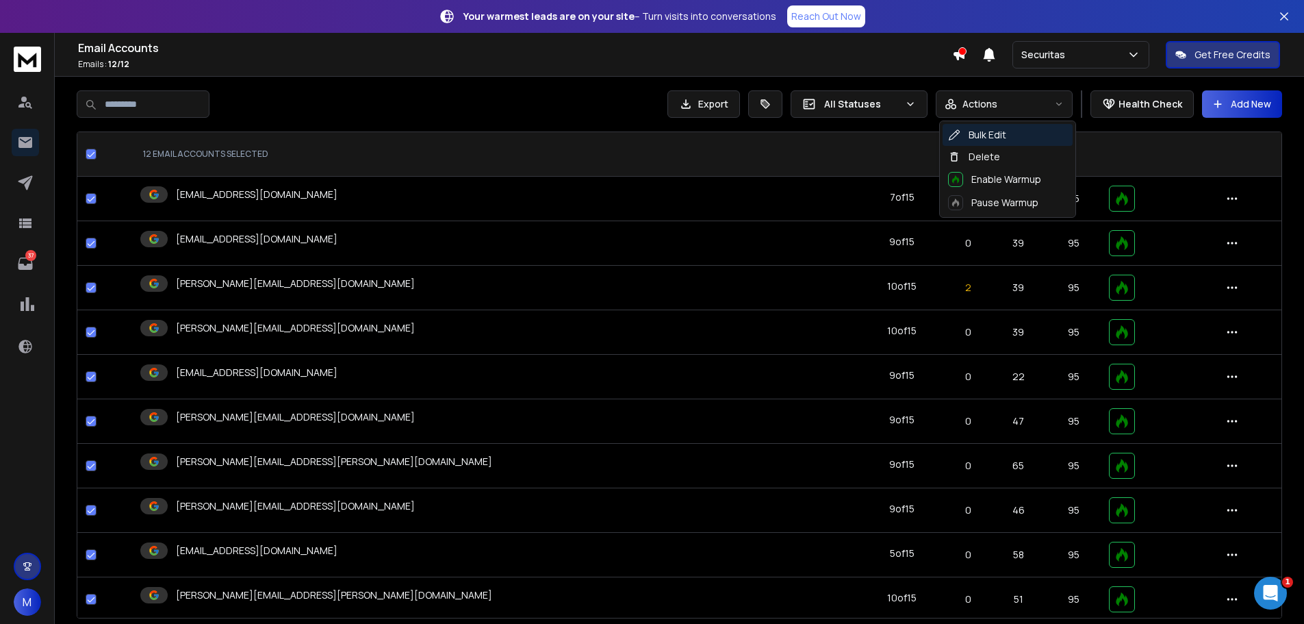
click at [505, 166] on th "12 EMAIL ACCOUNTS SELECTED" at bounding box center [495, 154] width 726 height 45
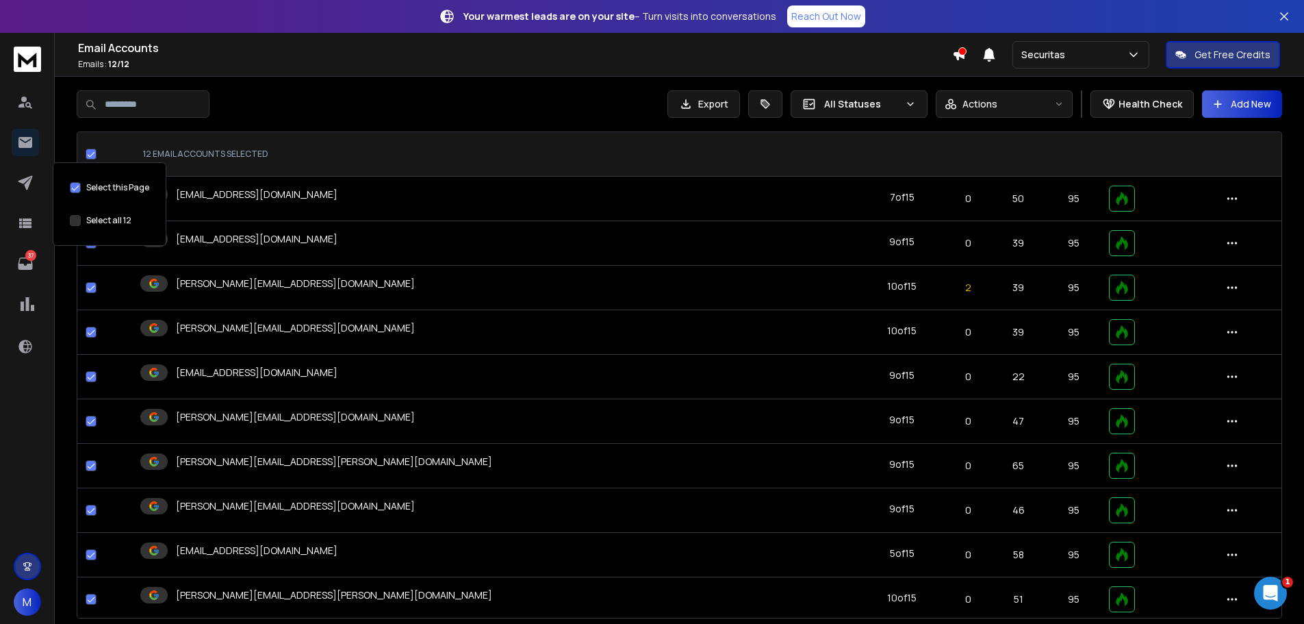
click at [90, 157] on button "Select this Page" at bounding box center [91, 154] width 11 height 11
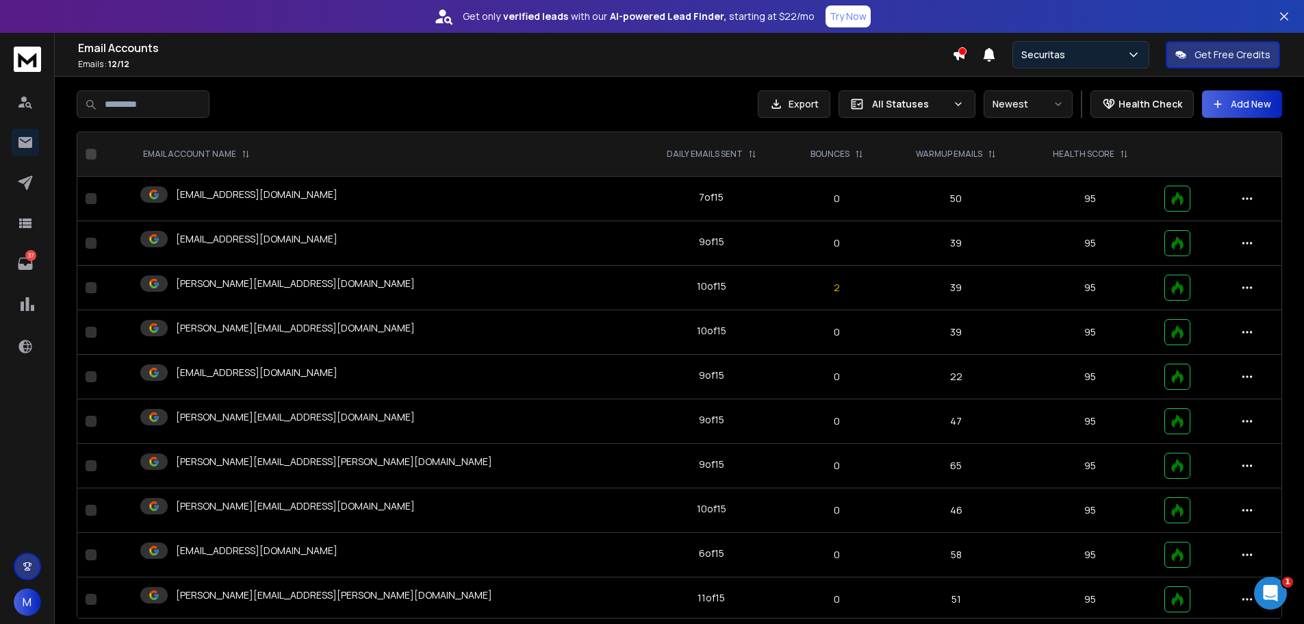
click at [1103, 45] on button "Securitas" at bounding box center [1081, 54] width 137 height 27
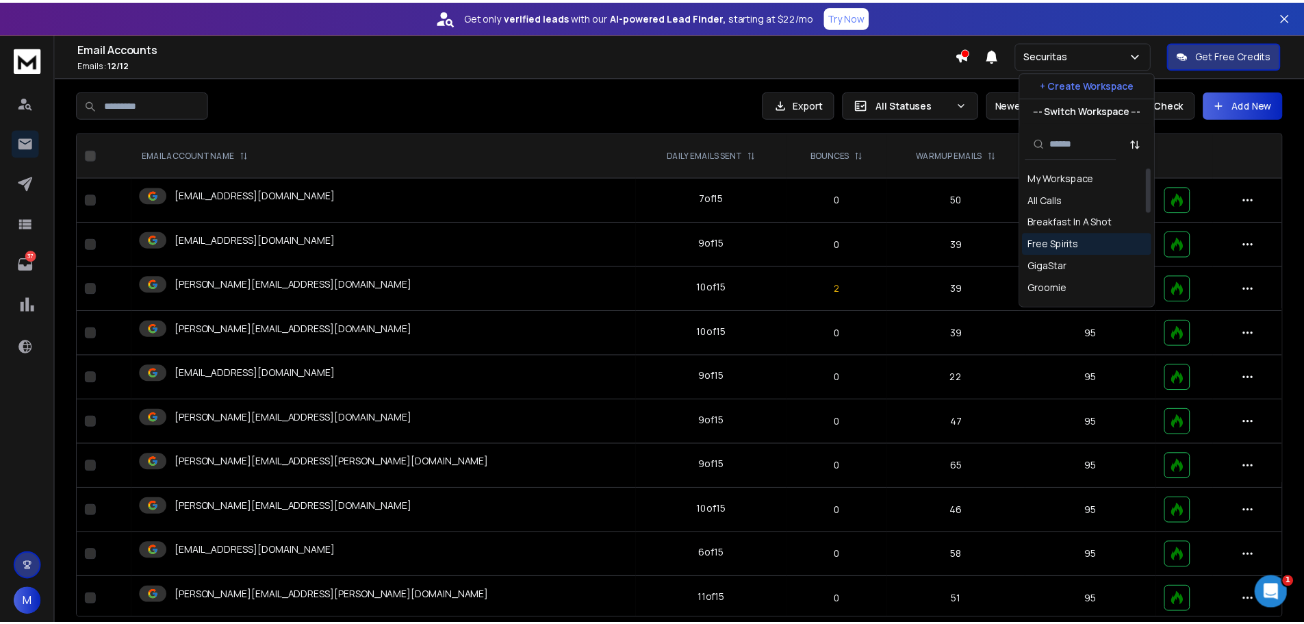
scroll to position [205, 0]
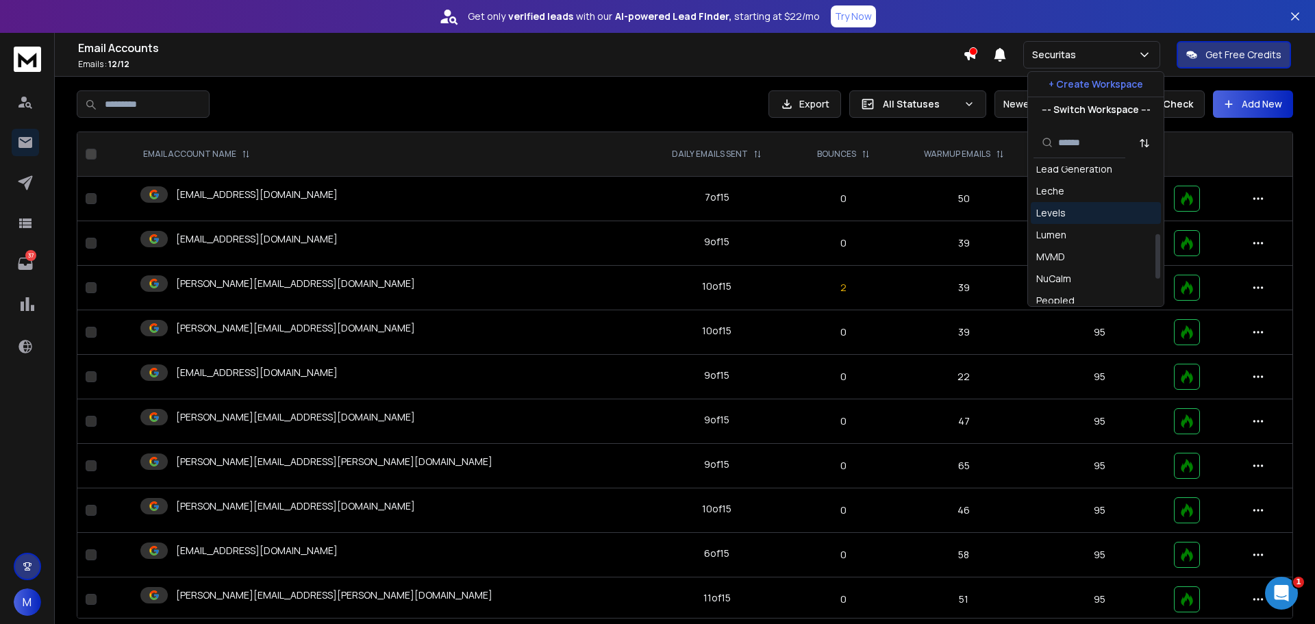
click at [1097, 222] on div "Levels" at bounding box center [1096, 213] width 130 height 22
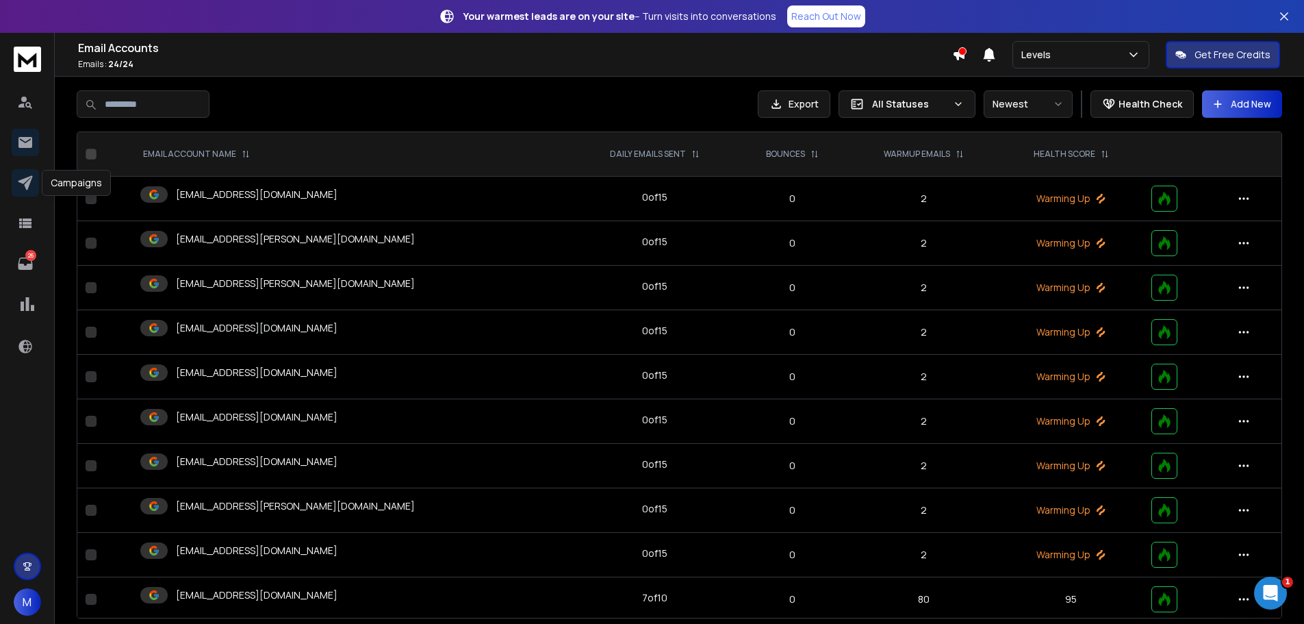
click at [28, 186] on icon at bounding box center [25, 182] width 14 height 14
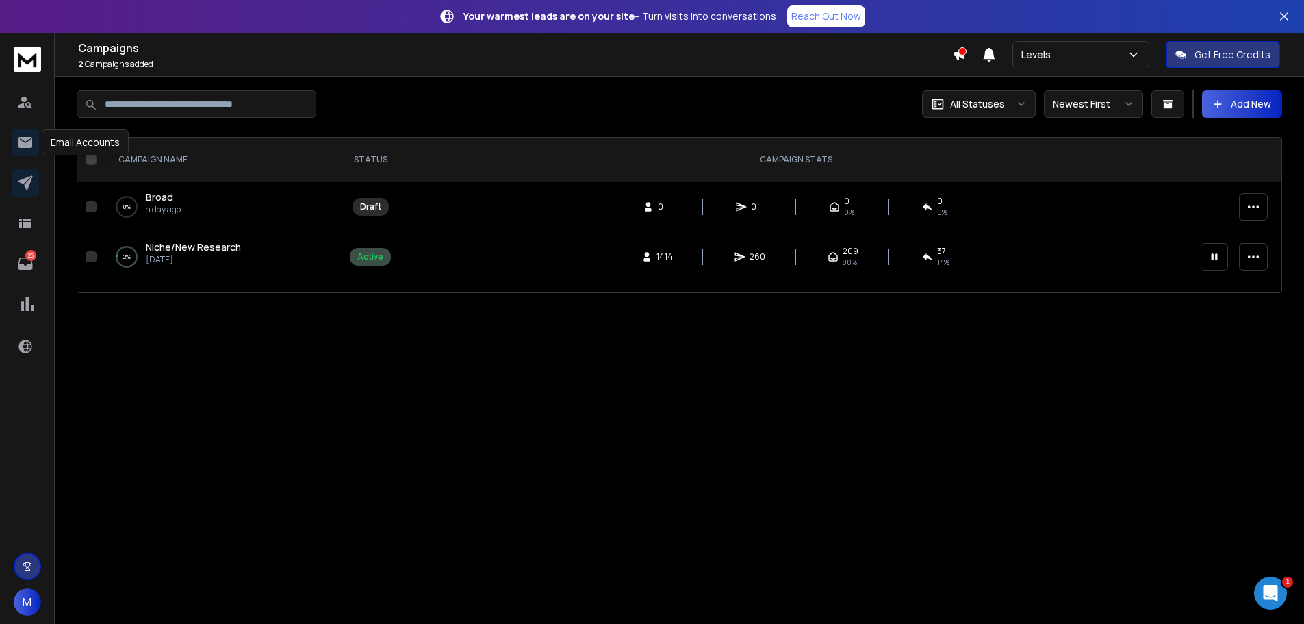
click at [29, 140] on icon at bounding box center [25, 142] width 16 height 16
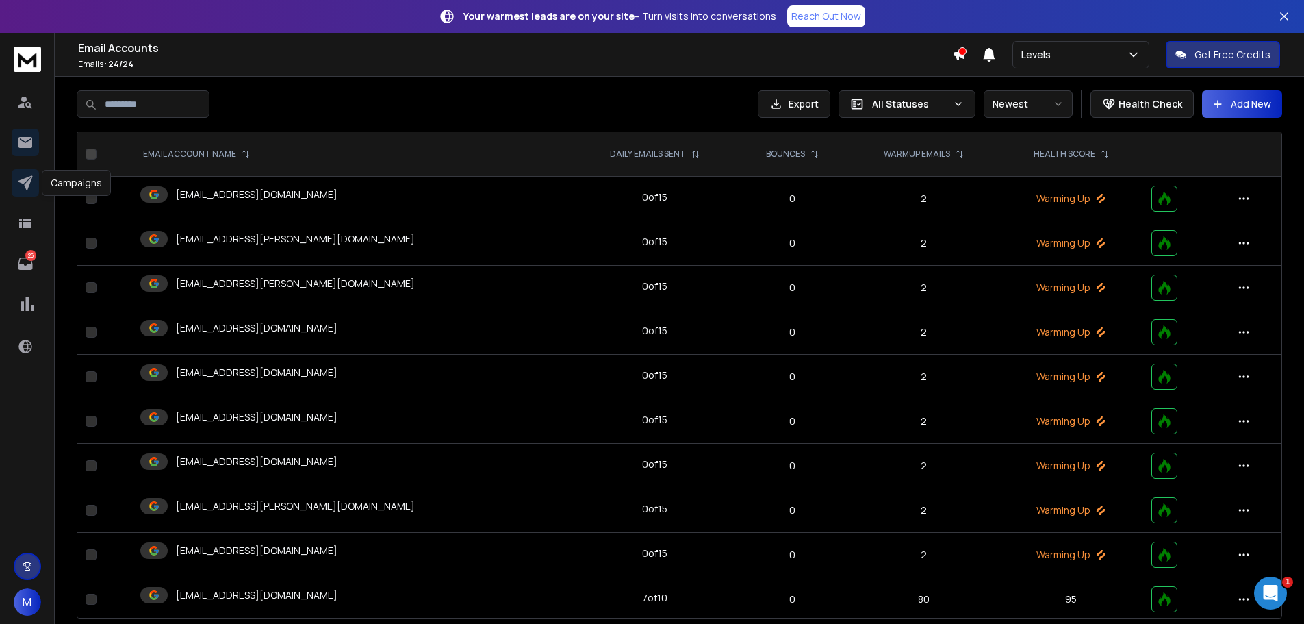
click at [34, 181] on link at bounding box center [25, 182] width 27 height 27
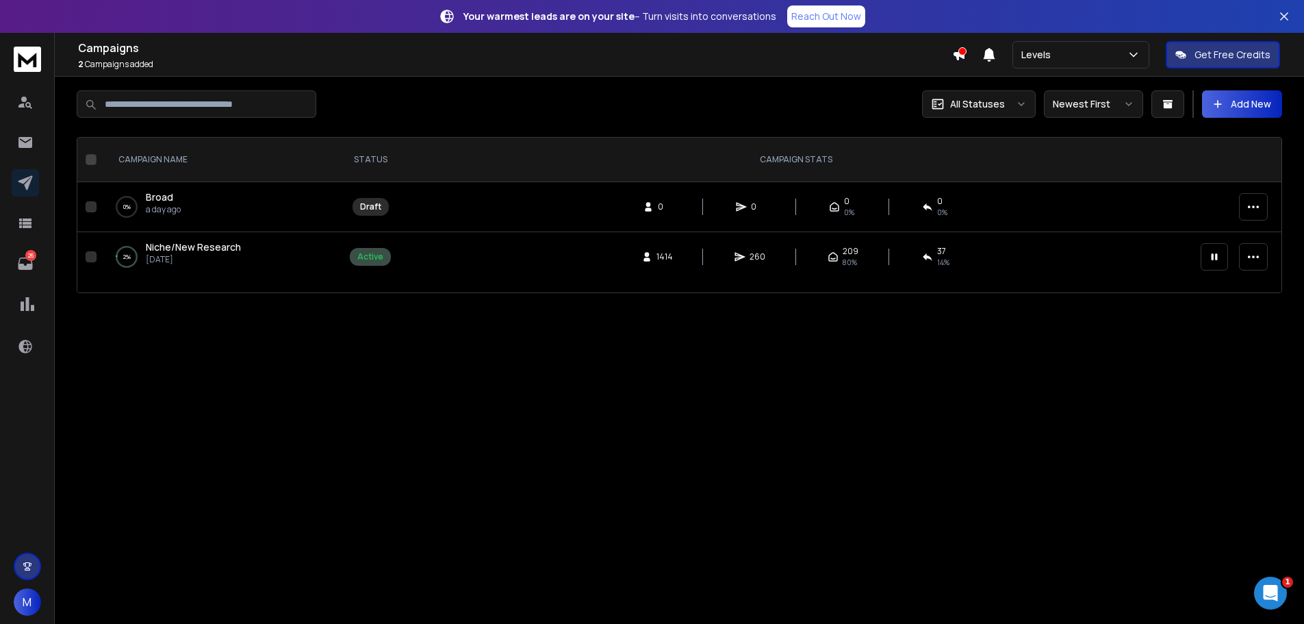
click at [507, 262] on div "1414 260 209 80 % 37 14 %" at bounding box center [795, 257] width 777 height 22
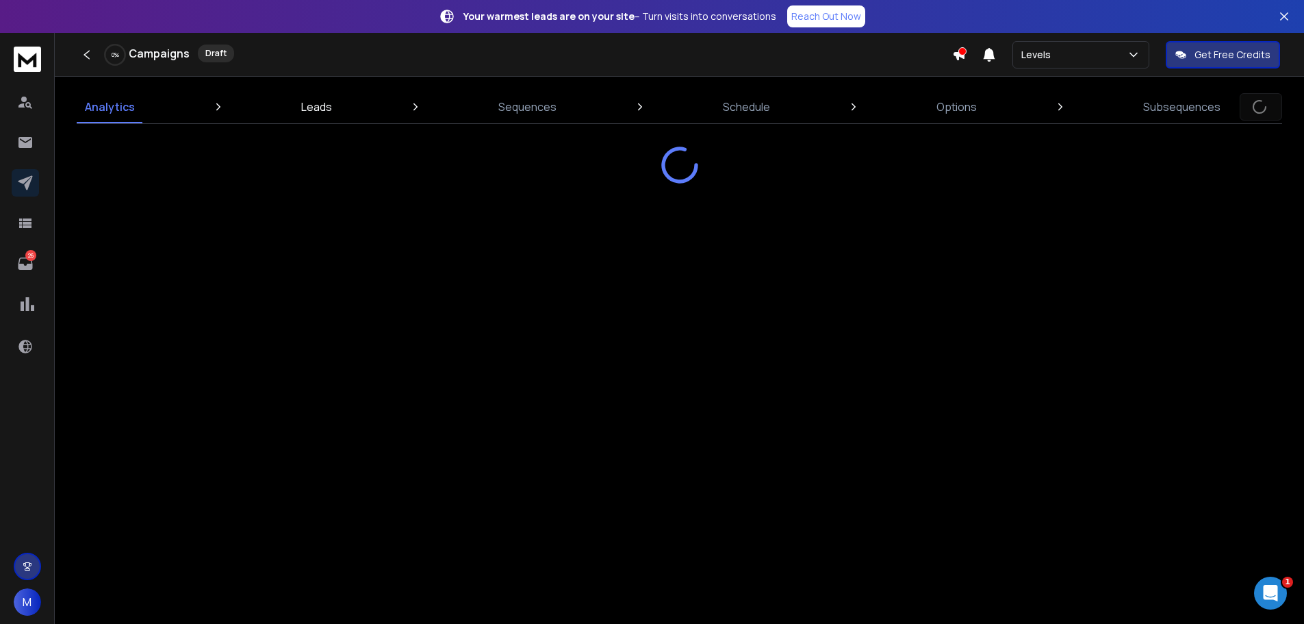
click at [321, 117] on link "Leads" at bounding box center [316, 106] width 47 height 33
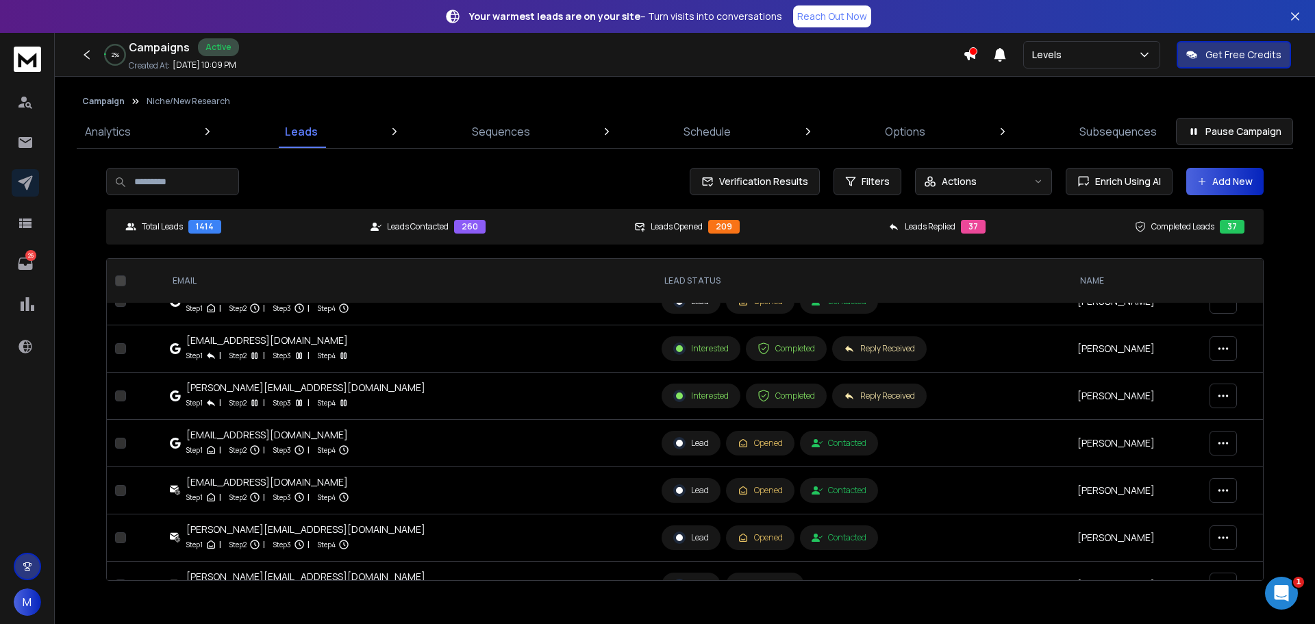
scroll to position [1643, 0]
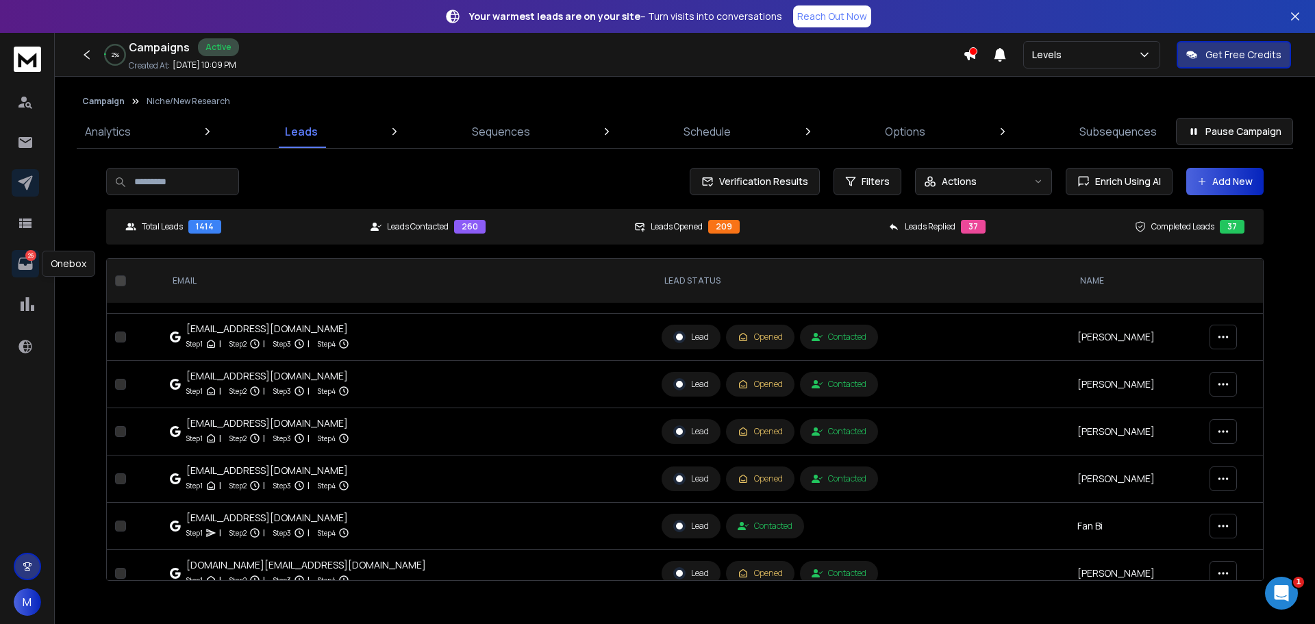
click at [35, 265] on link "26" at bounding box center [25, 263] width 27 height 27
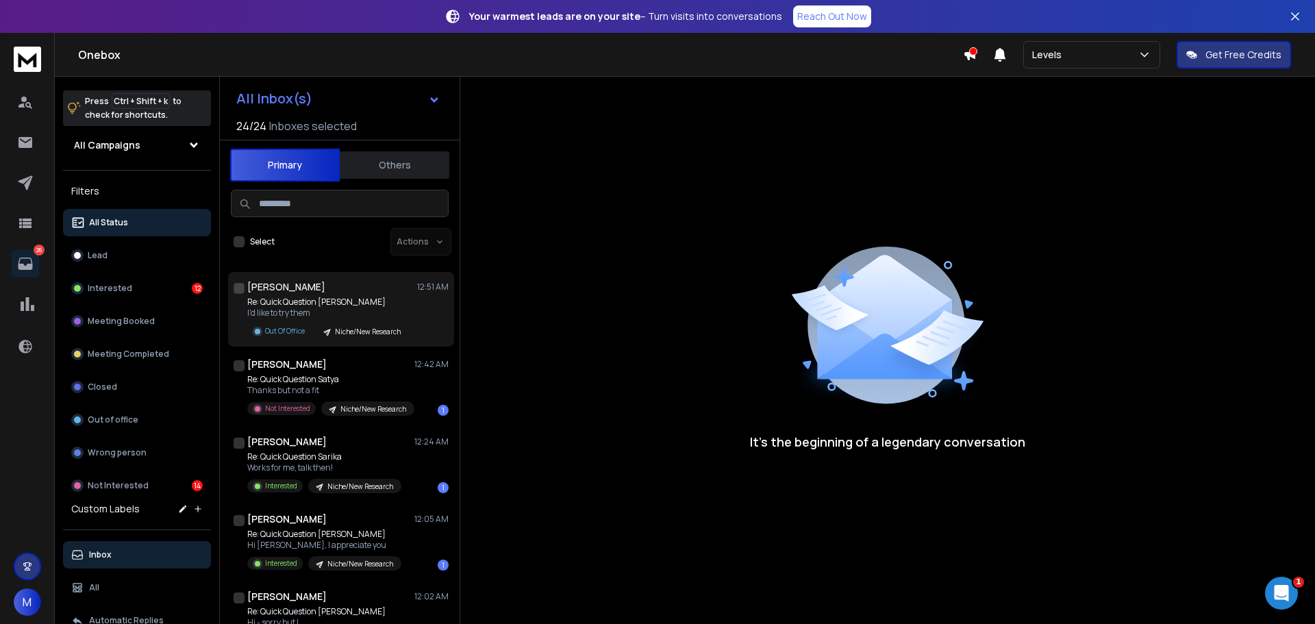
click at [403, 301] on p "Re: Quick Question Sean" at bounding box center [328, 302] width 162 height 11
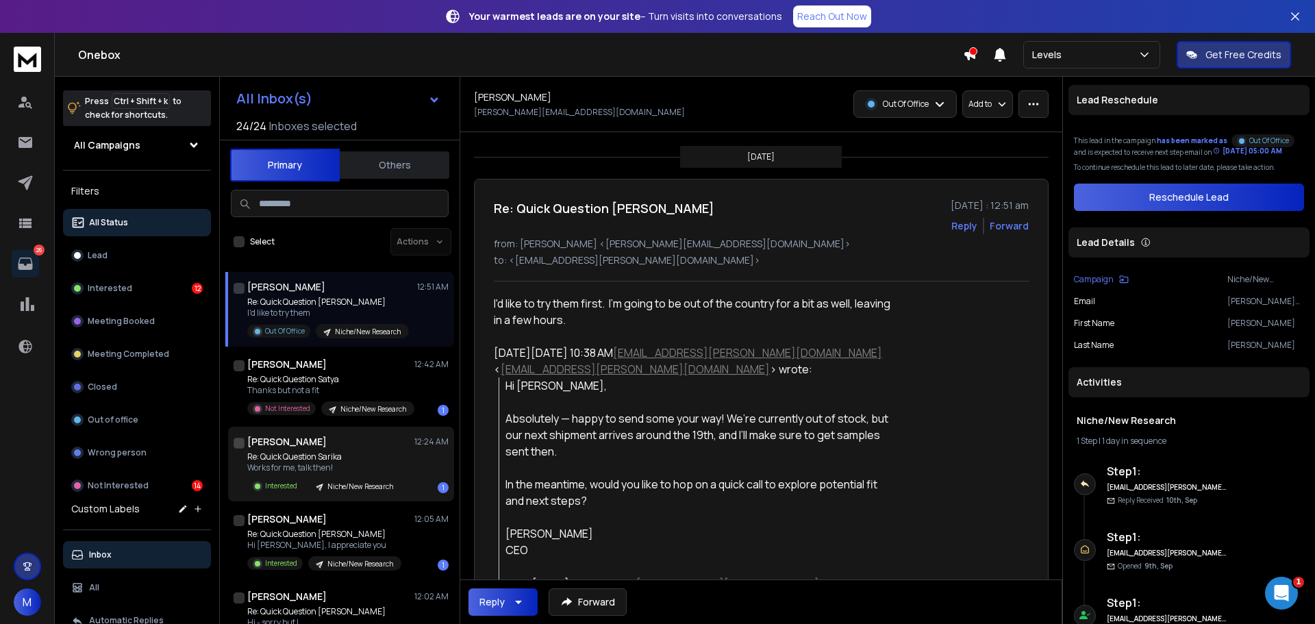
click at [386, 463] on p "Works for me, talk then!" at bounding box center [324, 467] width 154 height 11
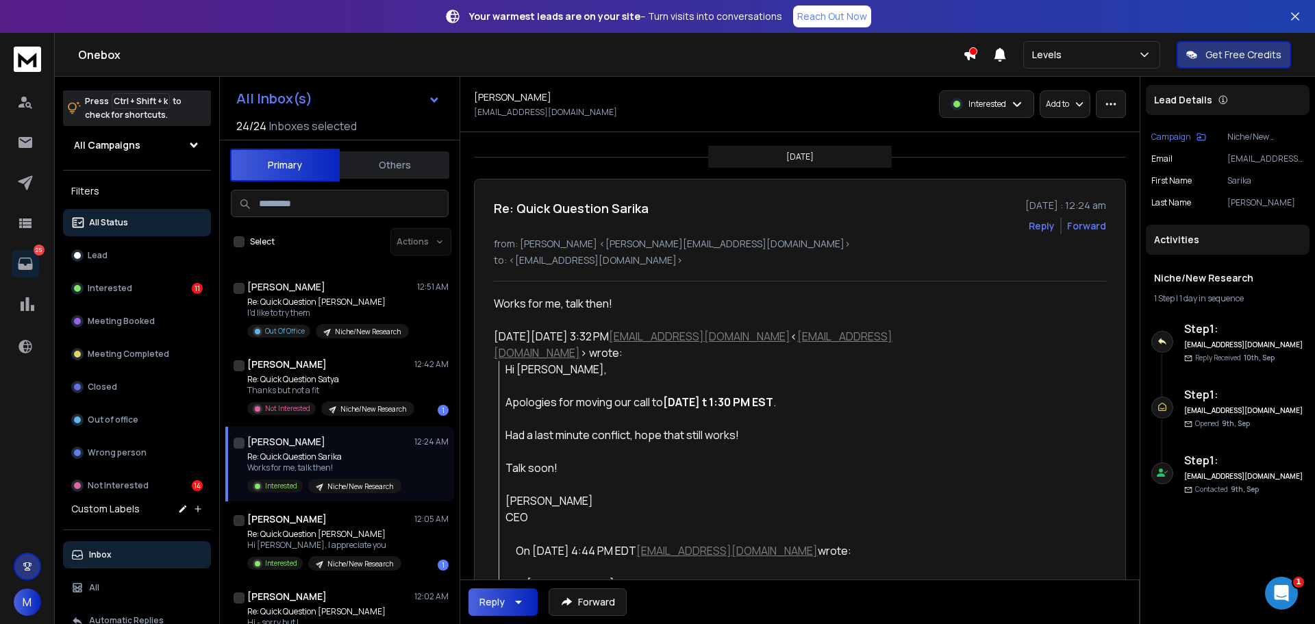
scroll to position [205, 0]
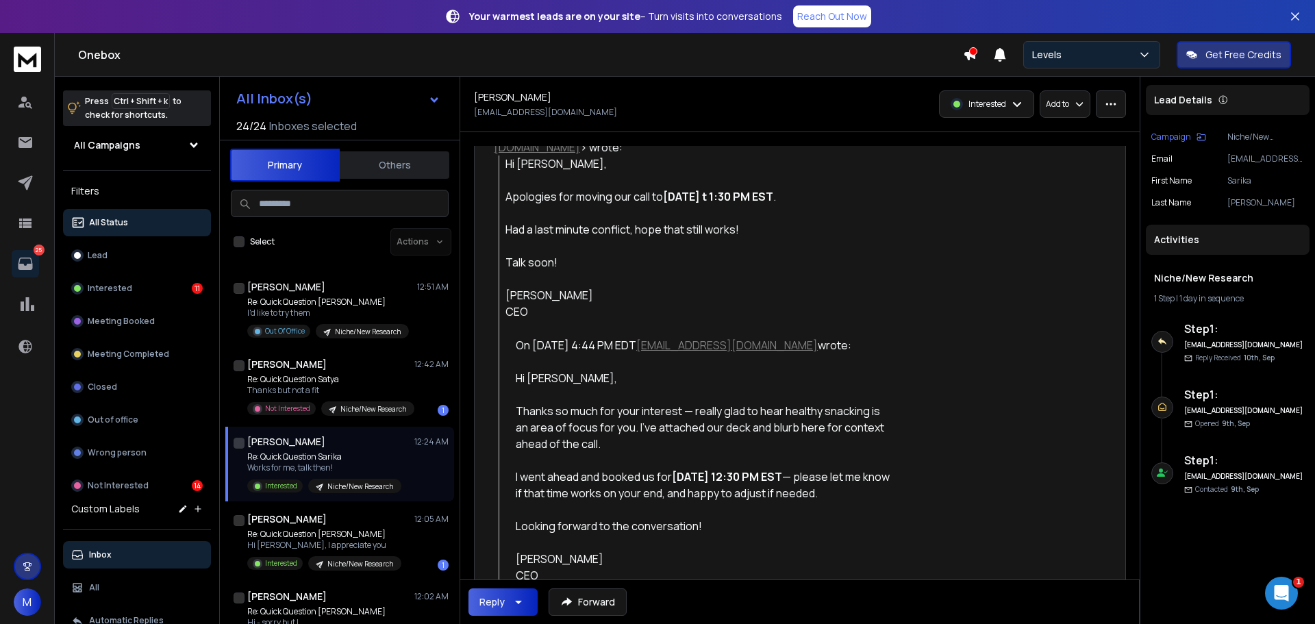
click at [1086, 47] on button "Levels" at bounding box center [1091, 54] width 137 height 27
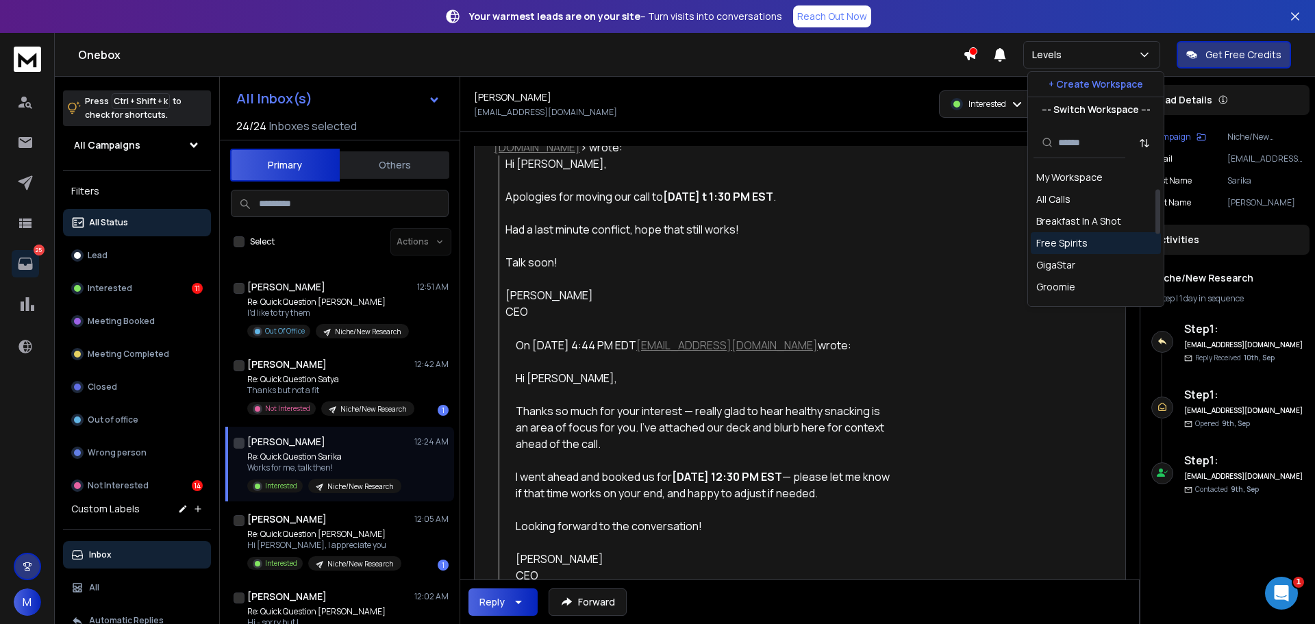
scroll to position [68, 0]
click at [1087, 201] on div "GigaStar" at bounding box center [1096, 197] width 130 height 22
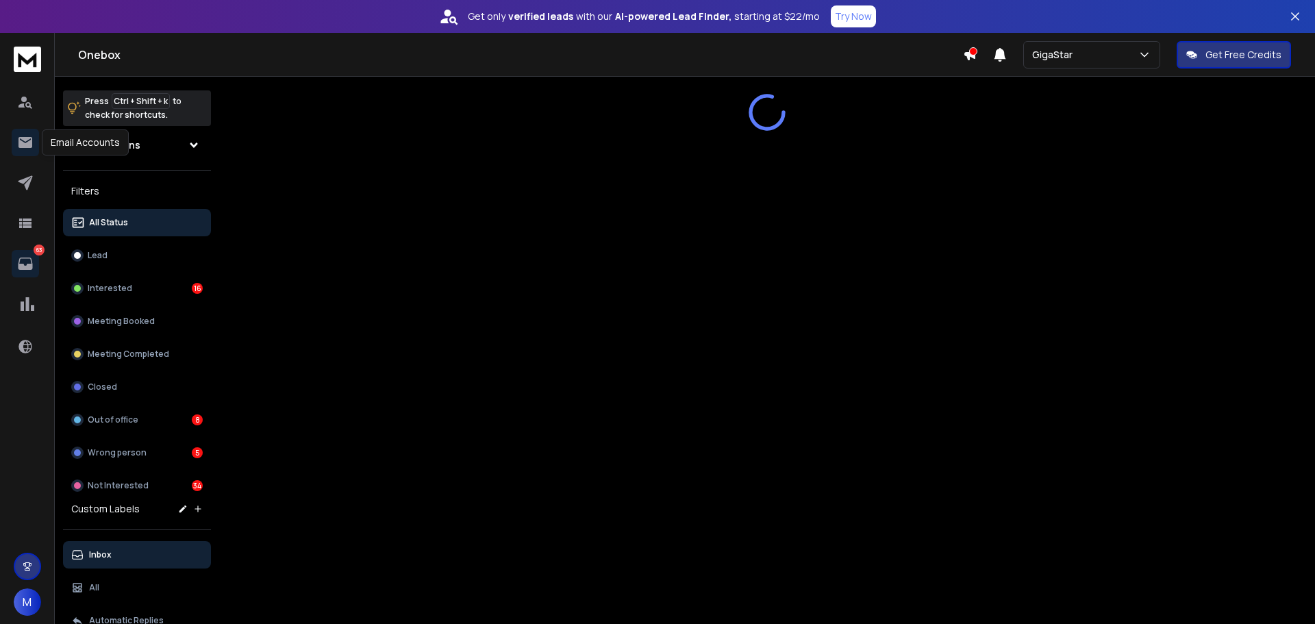
click at [27, 144] on icon at bounding box center [25, 142] width 14 height 11
